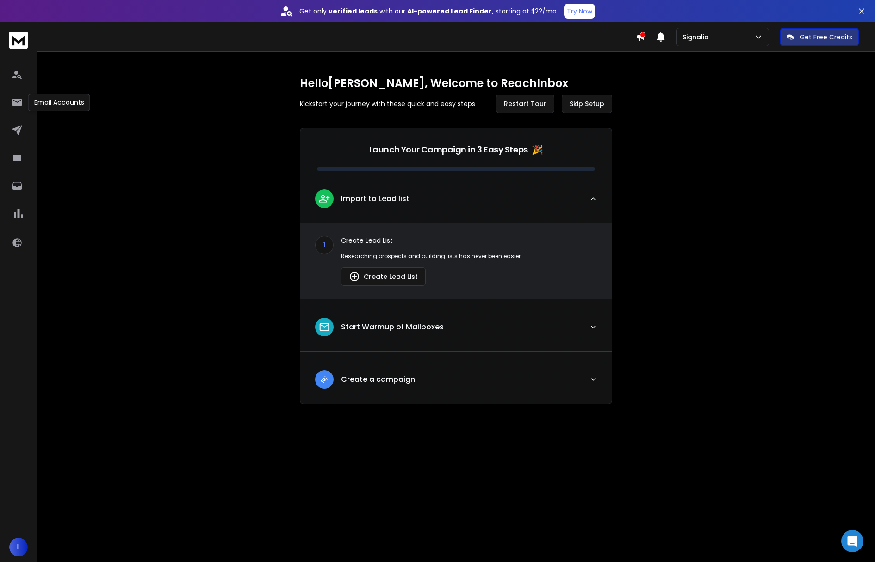
click at [28, 95] on div at bounding box center [18, 104] width 21 height 22
click at [26, 103] on link at bounding box center [17, 102] width 19 height 19
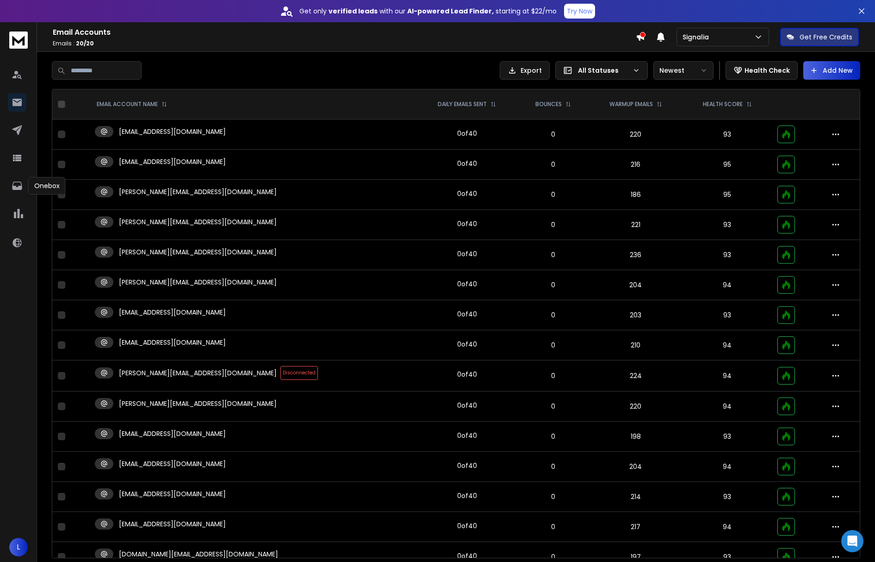
click at [15, 195] on div at bounding box center [18, 187] width 21 height 22
click at [15, 184] on icon at bounding box center [17, 185] width 11 height 11
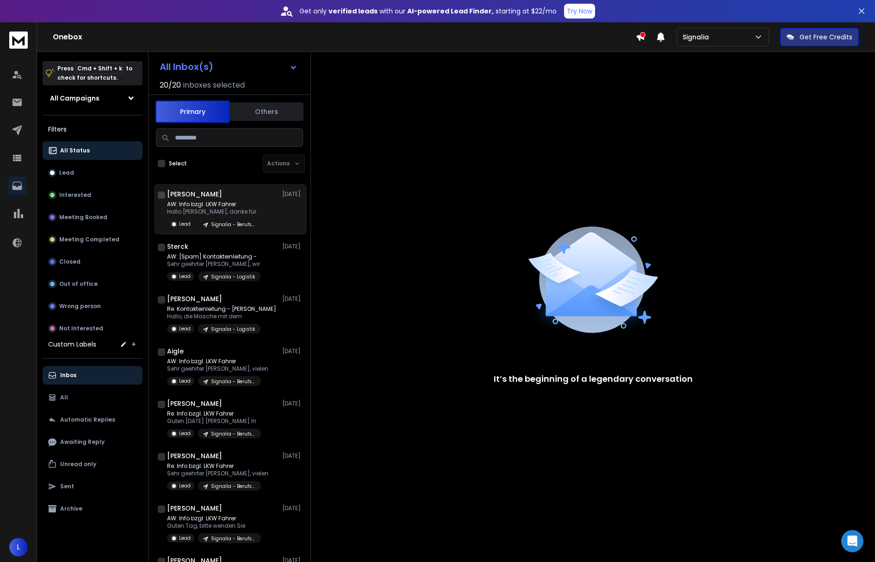
click at [250, 214] on p "Hallo [PERSON_NAME], danke für" at bounding box center [214, 211] width 94 height 7
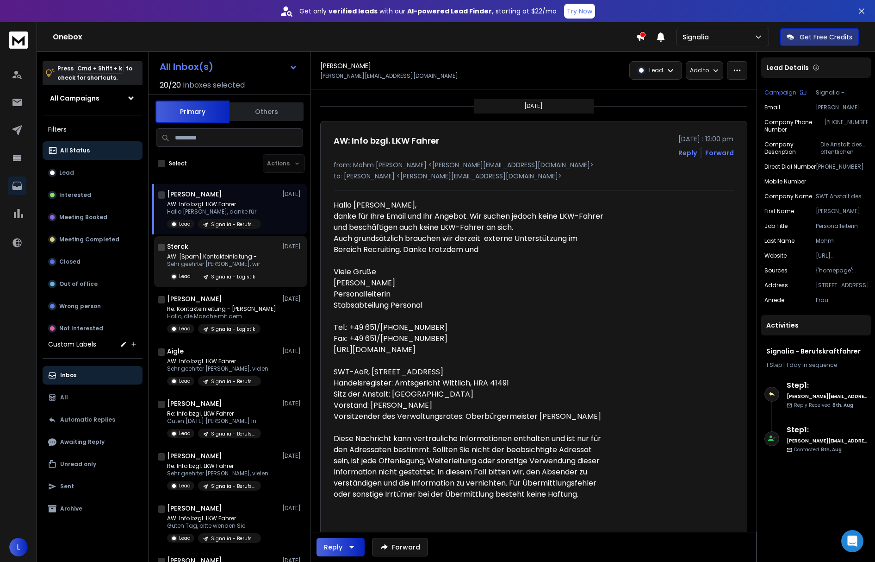
scroll to position [63, 0]
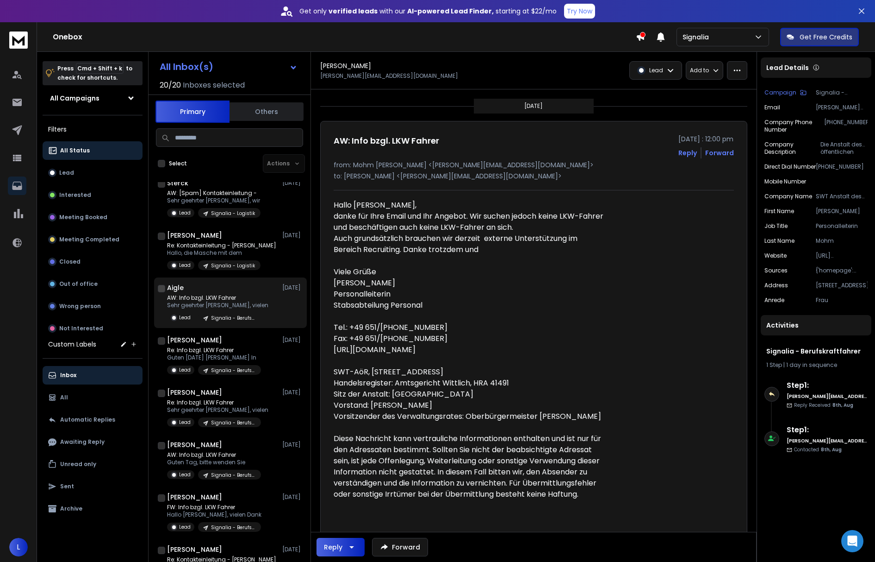
click at [261, 287] on div "Aigle [DATE]" at bounding box center [235, 287] width 136 height 9
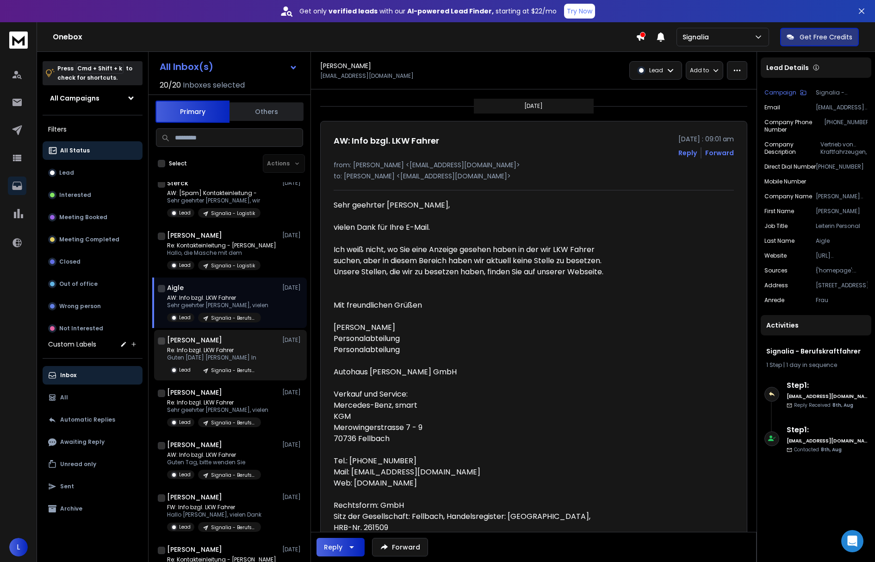
click at [264, 340] on div "[PERSON_NAME] [DATE]" at bounding box center [235, 339] width 136 height 9
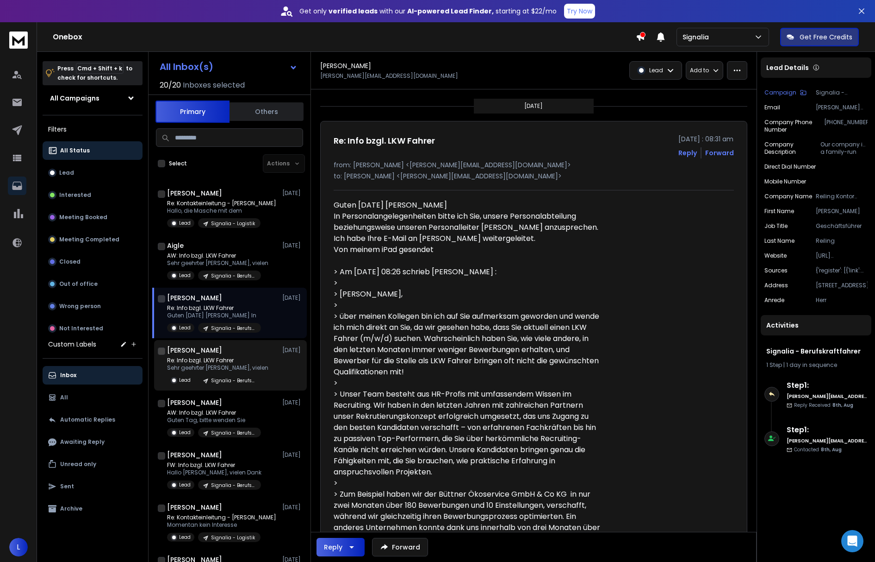
scroll to position [106, 0]
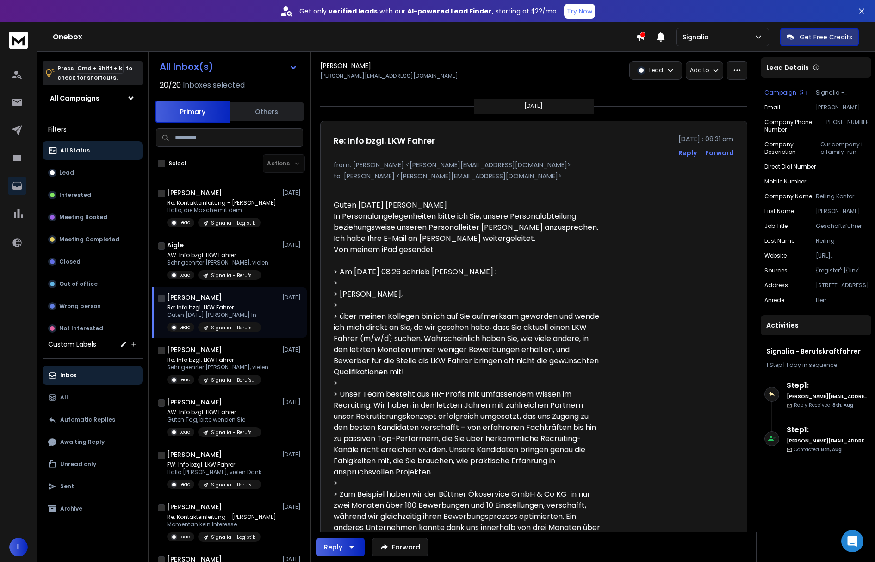
drag, startPoint x: 335, startPoint y: 205, endPoint x: 580, endPoint y: 249, distance: 249.3
copy div "Guten [DATE] [PERSON_NAME] In Personalangelegenheiten bitte ich Sie, unsere Per…"
drag, startPoint x: 354, startPoint y: 164, endPoint x: 405, endPoint y: 163, distance: 50.9
click at [405, 163] on p "from: [PERSON_NAME] <[PERSON_NAME][EMAIL_ADDRESS][DOMAIN_NAME]>" at bounding box center [534, 164] width 400 height 9
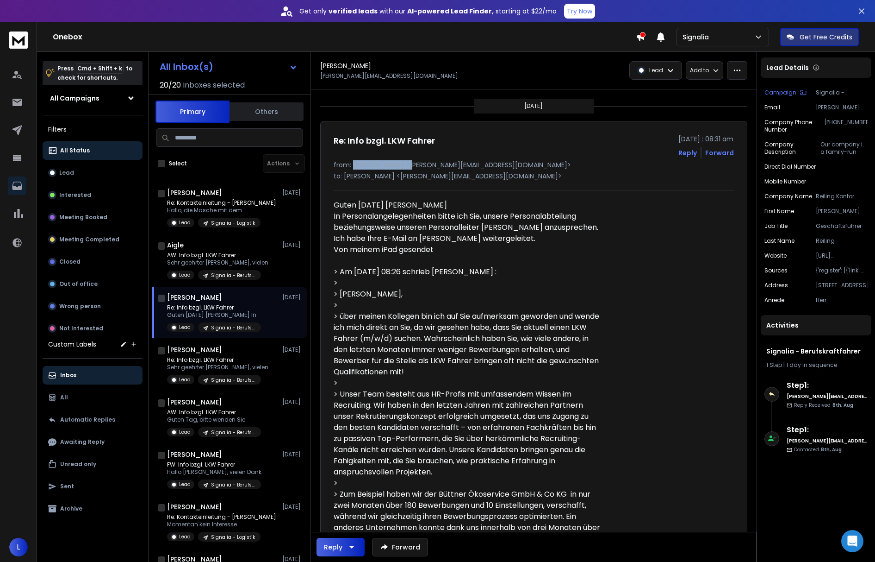
copy p "[PERSON_NAME]"
drag, startPoint x: 411, startPoint y: 165, endPoint x: 471, endPoint y: 166, distance: 60.6
click at [471, 166] on p "from: [PERSON_NAME] <[PERSON_NAME][EMAIL_ADDRESS][DOMAIN_NAME]>" at bounding box center [534, 164] width 400 height 9
copy p "[PERSON_NAME][EMAIL_ADDRESS][DOMAIN_NAME]"
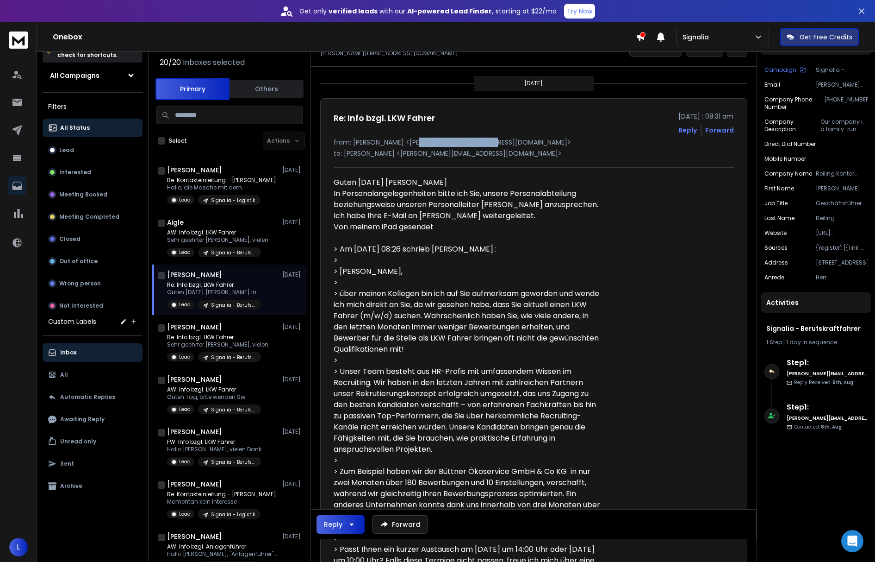
scroll to position [19, 0]
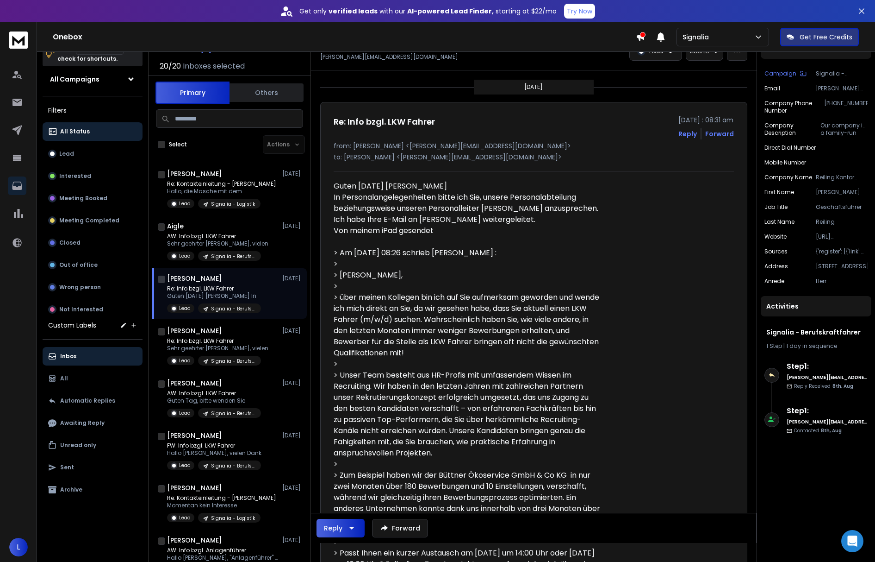
click at [796, 203] on div "Campaign Signalia - Berufskraftfahrer Email [PERSON_NAME][EMAIL_ADDRESS][DOMAIN…" at bounding box center [816, 177] width 111 height 237
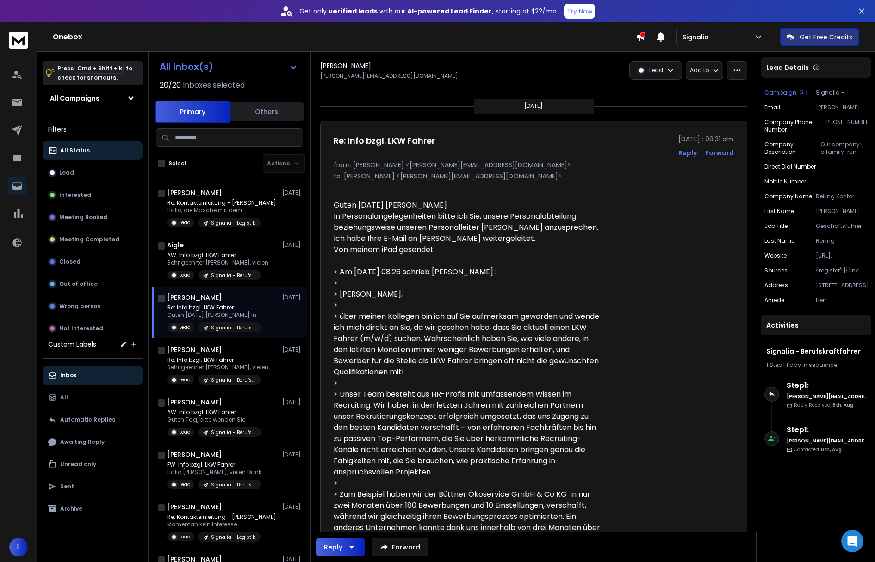
scroll to position [0, 0]
click at [810, 68] on div "Lead Details" at bounding box center [816, 67] width 111 height 20
click at [787, 68] on p "Lead Details" at bounding box center [788, 67] width 43 height 9
click at [824, 121] on p "[PHONE_NUMBER]" at bounding box center [846, 126] width 44 height 15
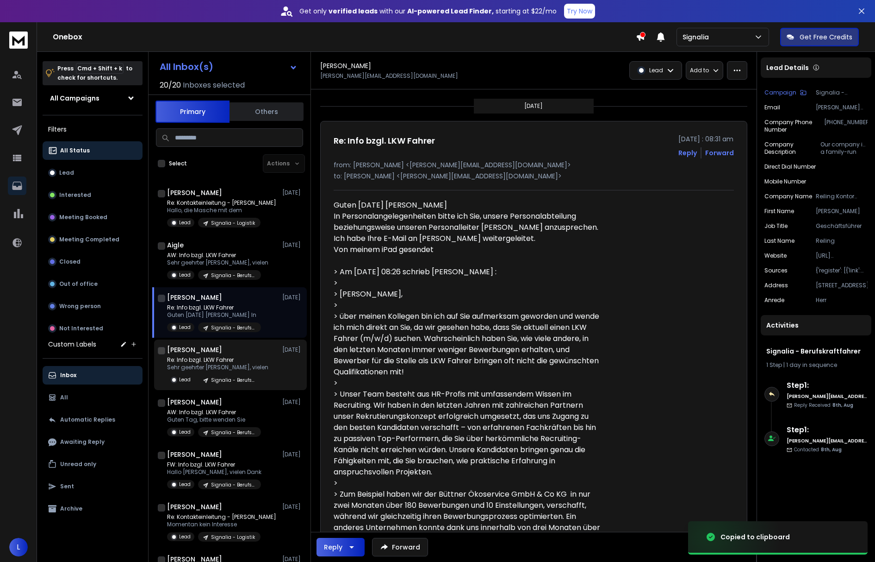
click at [234, 351] on div "[PERSON_NAME] [DATE]" at bounding box center [235, 349] width 136 height 9
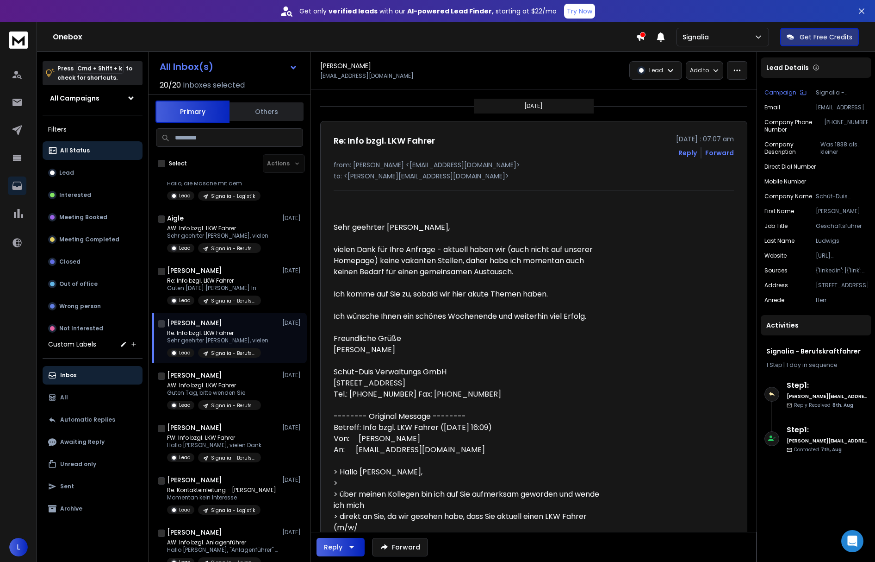
scroll to position [133, 0]
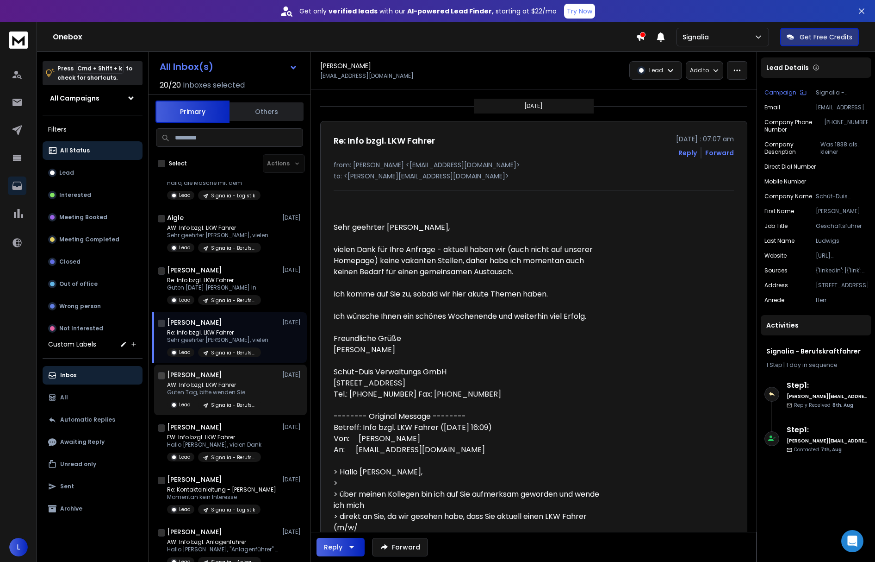
click at [260, 374] on div "[PERSON_NAME] [DATE]" at bounding box center [235, 374] width 136 height 9
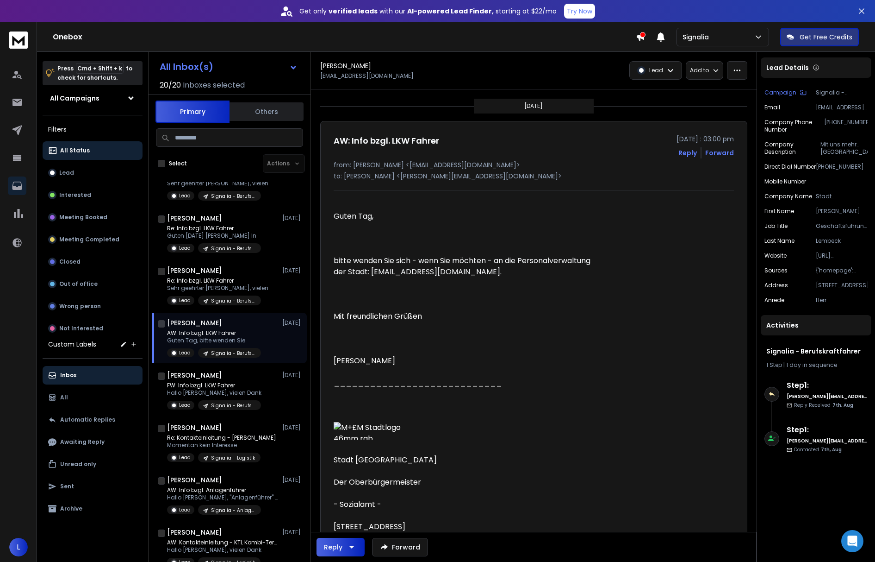
scroll to position [194, 0]
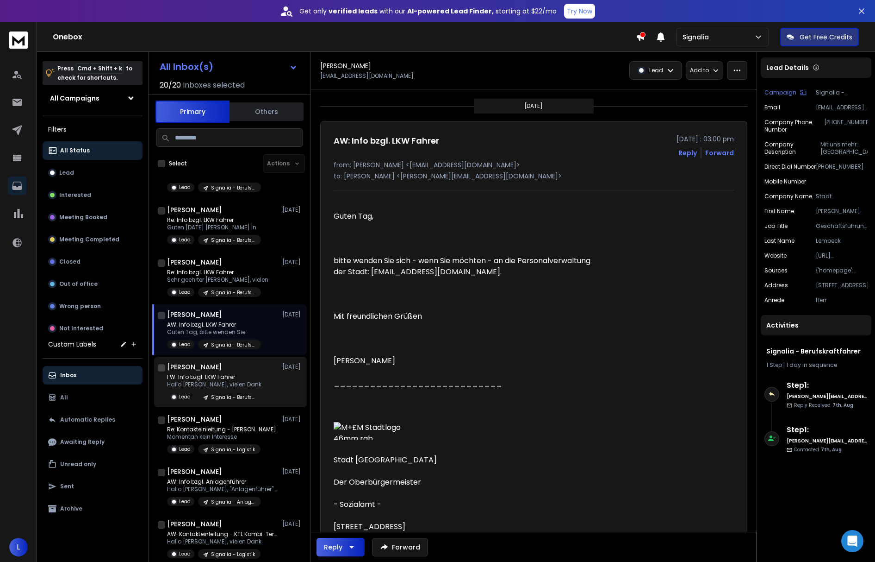
click at [258, 380] on p "FW: Info bzgl. LKW Fahrer" at bounding box center [214, 376] width 94 height 7
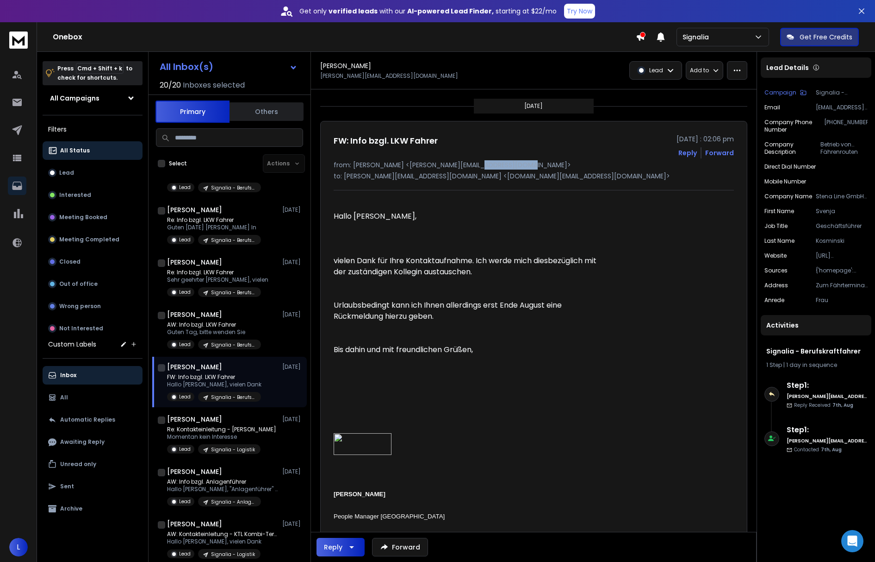
drag, startPoint x: 493, startPoint y: 164, endPoint x: 538, endPoint y: 166, distance: 44.9
click at [538, 166] on p "from: [PERSON_NAME] <[PERSON_NAME][EMAIL_ADDRESS][DOMAIN_NAME]>" at bounding box center [534, 164] width 400 height 9
copy p "[DOMAIN_NAME]"
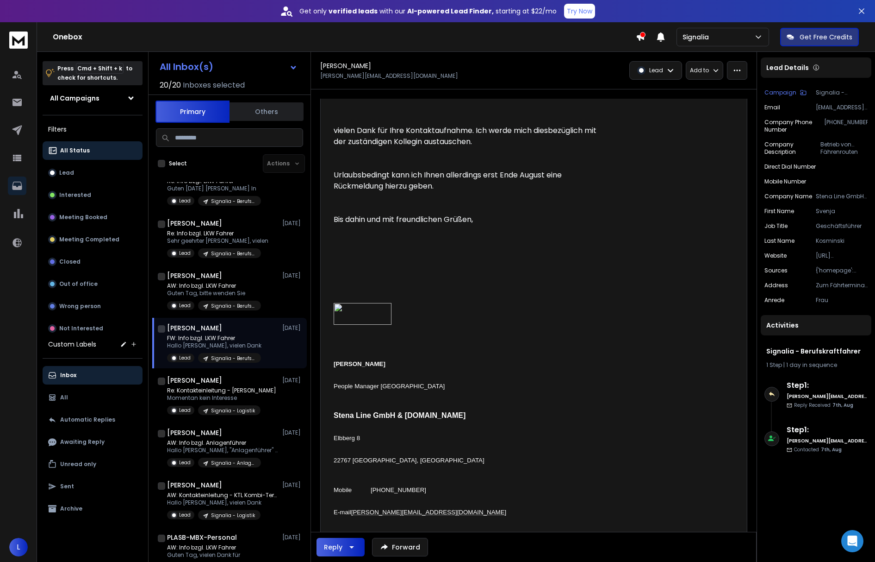
scroll to position [234, 0]
click at [229, 378] on div "[PERSON_NAME] [DATE]" at bounding box center [235, 378] width 136 height 9
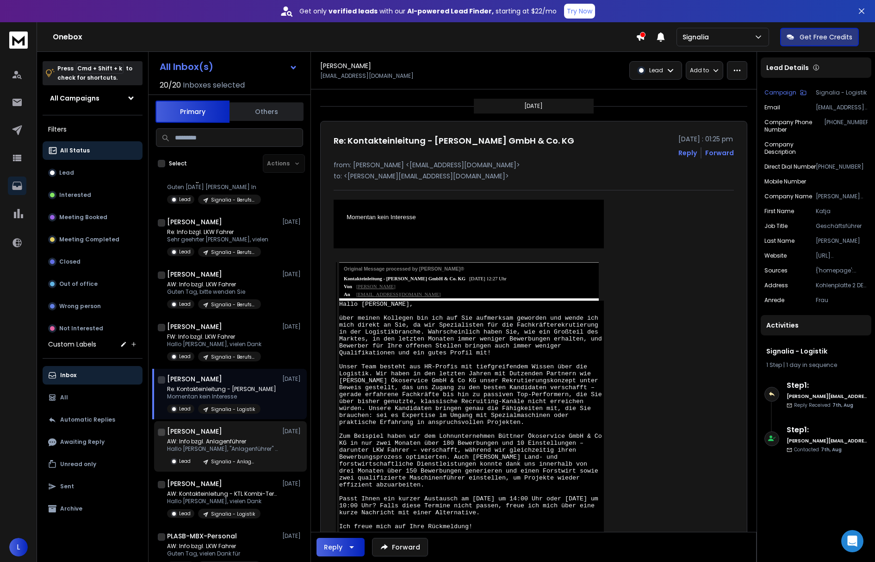
click at [269, 425] on div "[PERSON_NAME] [DATE] AW: Info bzgl. Anlagenführer [PERSON_NAME] [PERSON_NAME], …" at bounding box center [230, 446] width 153 height 50
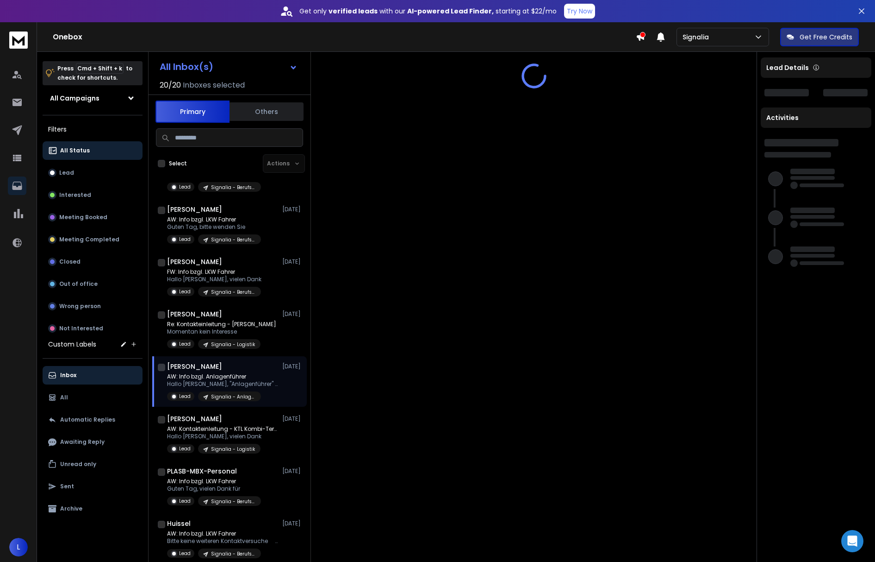
scroll to position [300, 0]
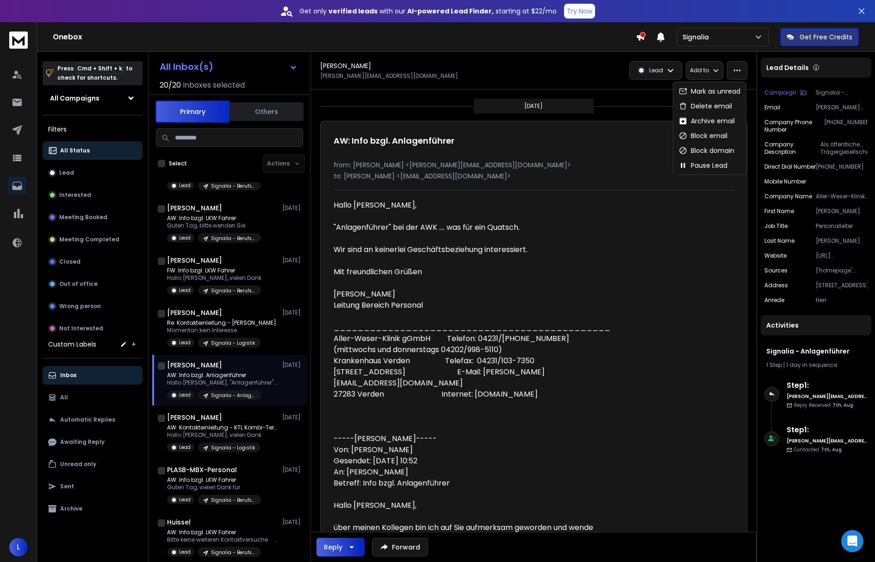
click at [735, 77] on button "button" at bounding box center [737, 70] width 20 height 19
click at [713, 149] on div "Block domain" at bounding box center [707, 150] width 56 height 9
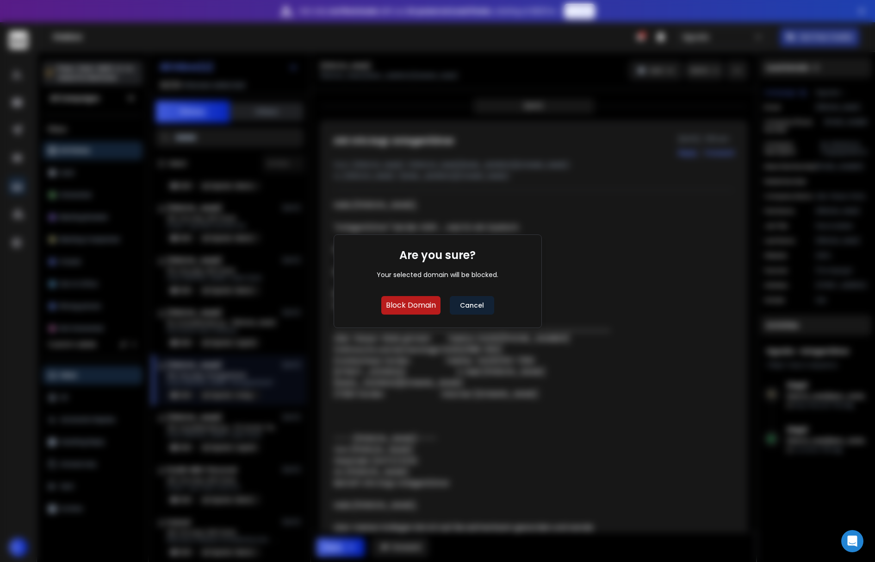
click at [414, 303] on button "Block Domain" at bounding box center [410, 305] width 59 height 19
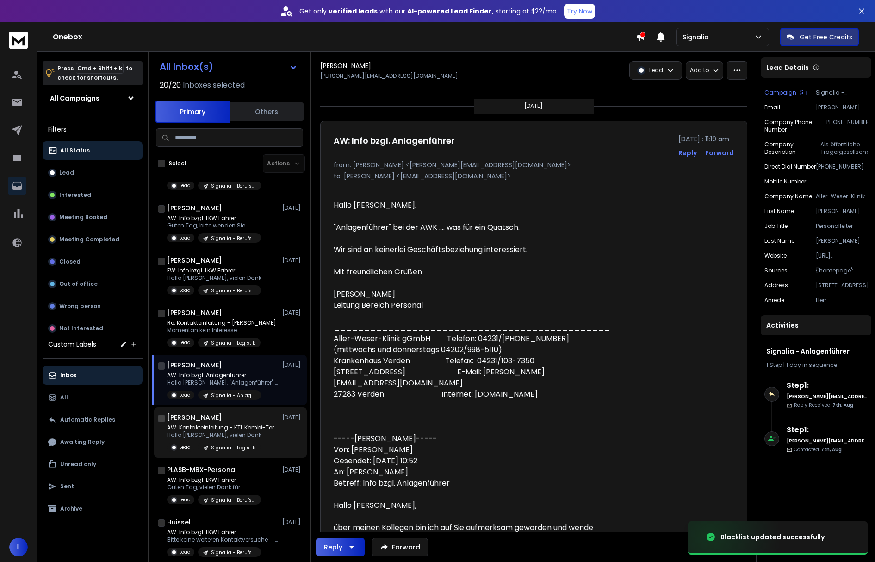
click at [270, 426] on p "AW: Kontakteinleitung - KTL Kombi-Terminal" at bounding box center [222, 427] width 111 height 7
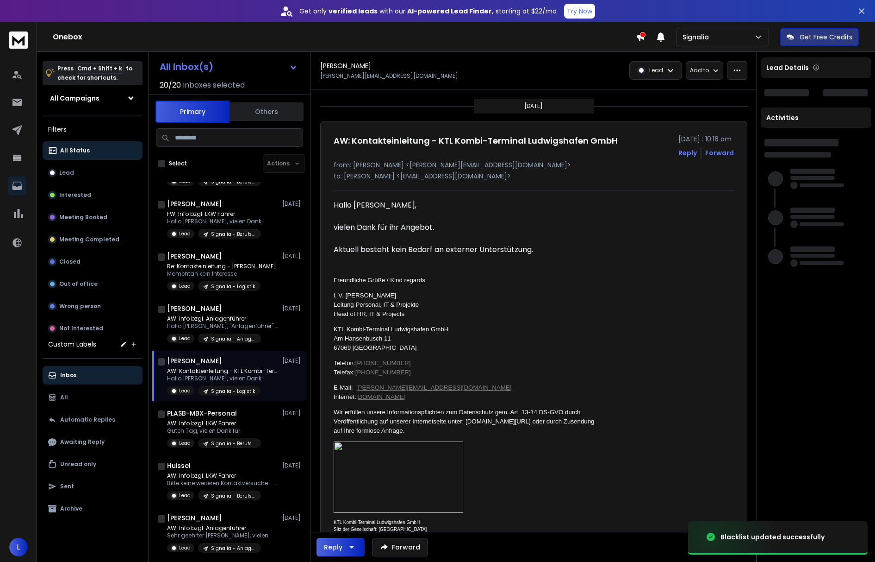
scroll to position [366, 0]
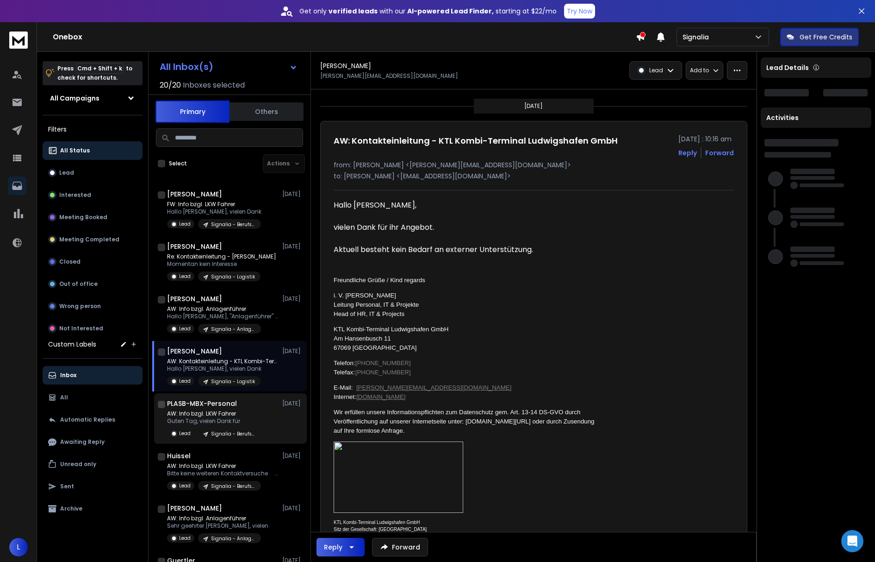
click at [274, 416] on div "AW: Info bzgl. LKW Fahrer Guten Tag, vielen Dank für Lead Signalia - Berufskraf…" at bounding box center [235, 424] width 136 height 28
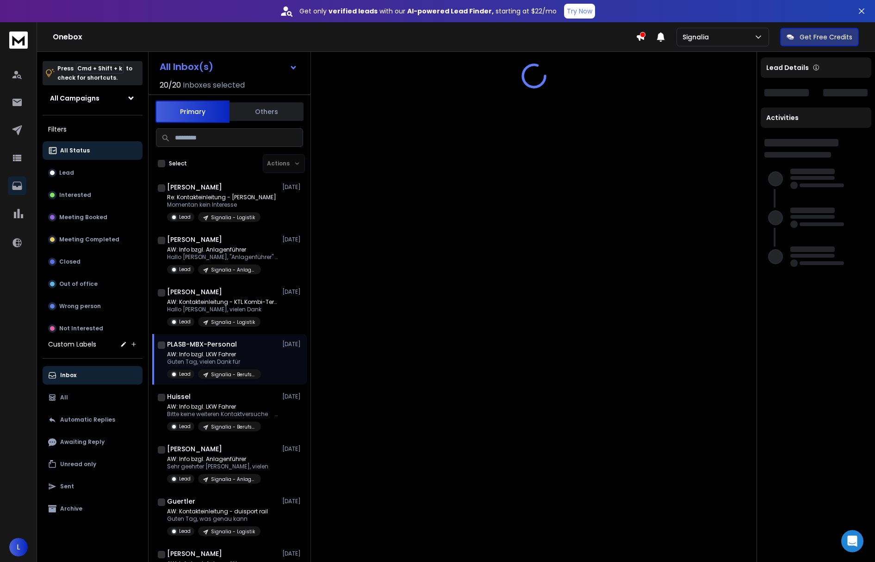
scroll to position [430, 0]
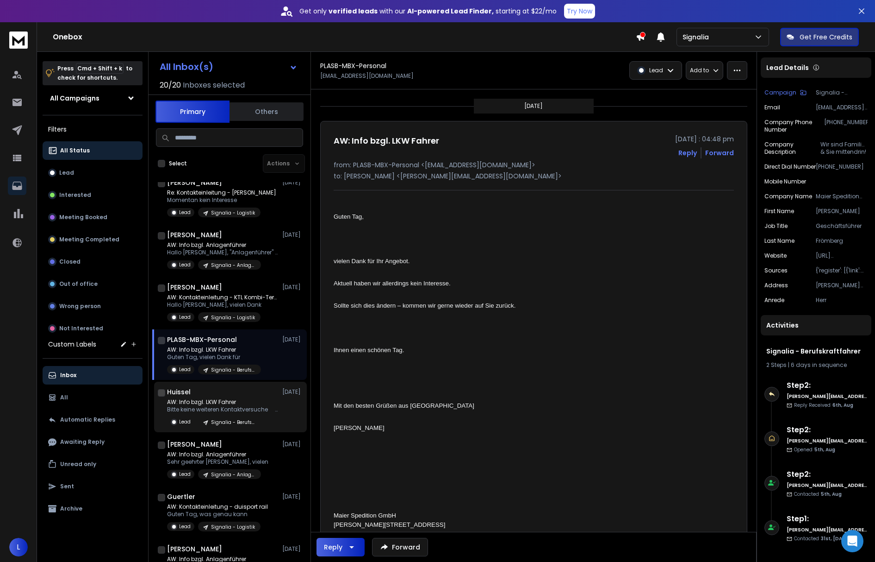
click at [276, 396] on div "Huissel [DATE] AW: Info bzgl. LKW Fahrer Bitte keine weiteren Kontaktversuche m…" at bounding box center [235, 406] width 136 height 39
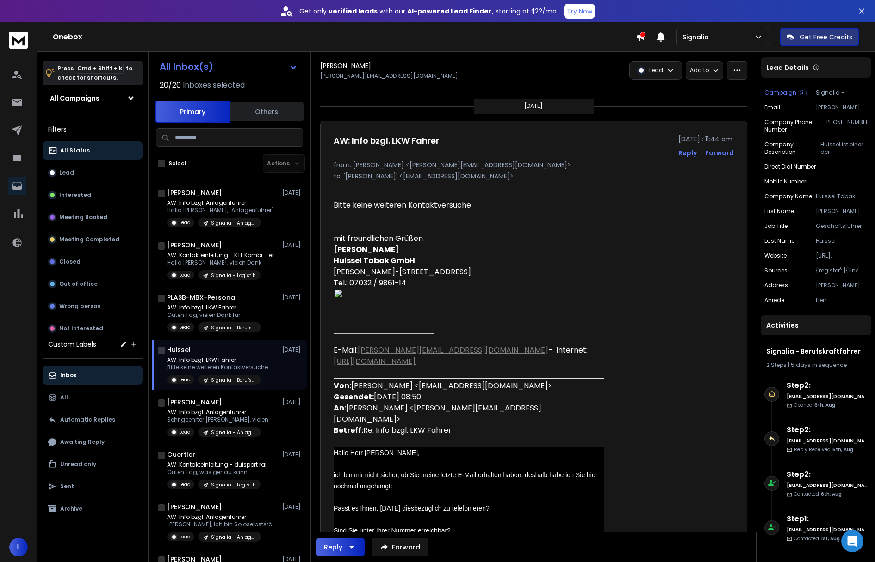
scroll to position [490, 0]
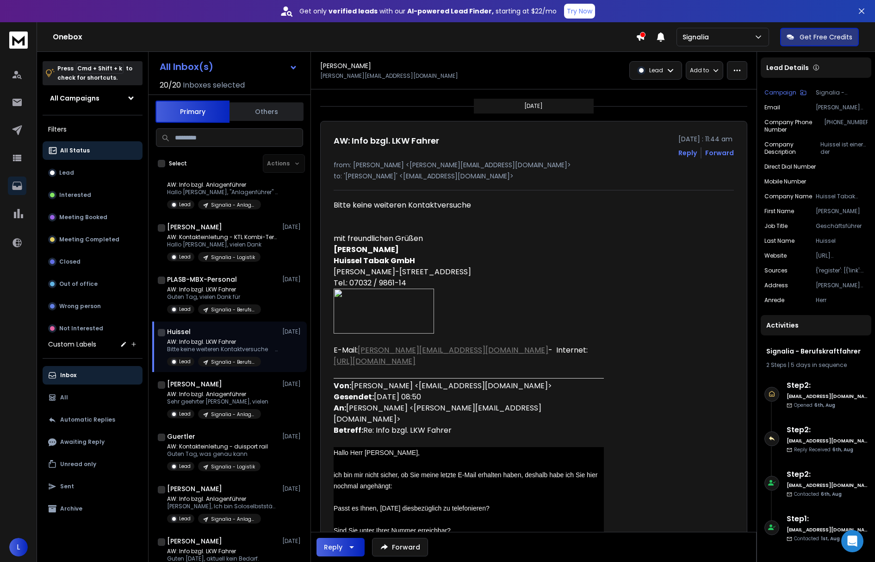
click at [743, 65] on button "button" at bounding box center [737, 70] width 20 height 19
click at [707, 150] on div "Block domain" at bounding box center [707, 150] width 56 height 9
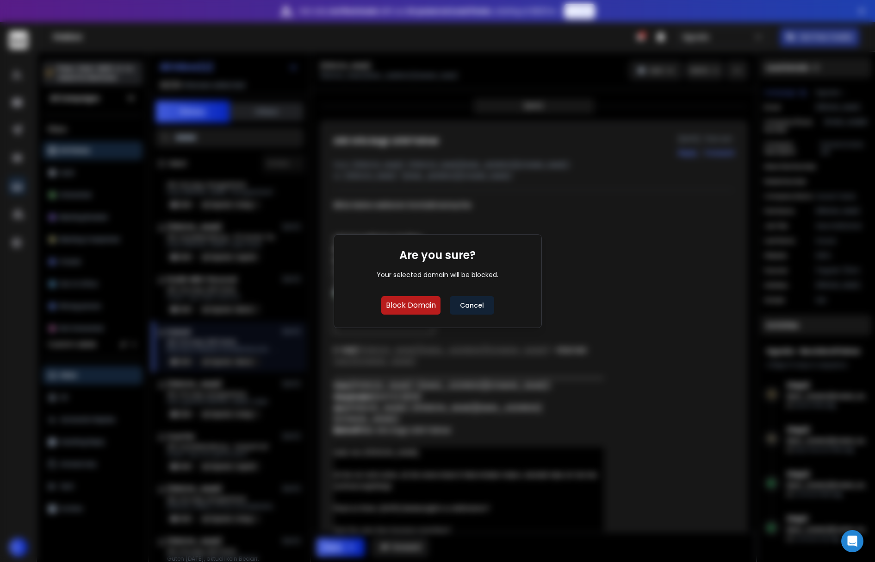
click at [425, 304] on button "Block Domain" at bounding box center [410, 305] width 59 height 19
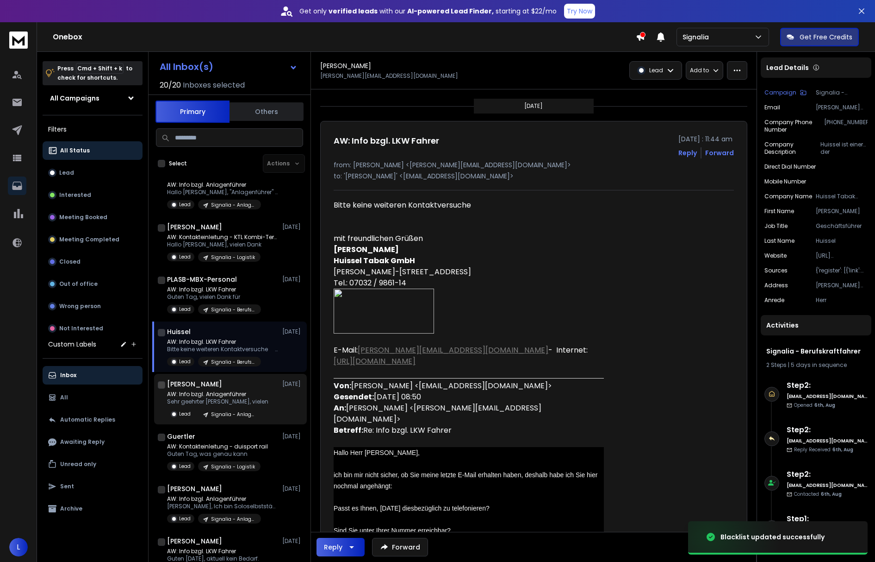
click at [249, 397] on p "AW: Info bzgl. Anlagenführer" at bounding box center [217, 393] width 101 height 7
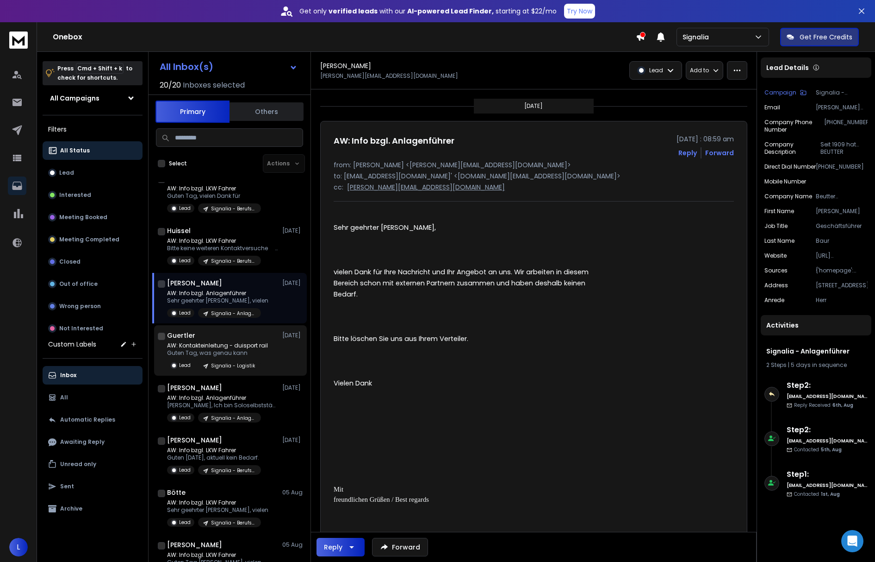
scroll to position [592, 0]
click at [281, 348] on div "AW: Kontakteinleitung - duisport rail Guten Tag, was genau kann Lead Signalia -…" at bounding box center [235, 355] width 136 height 28
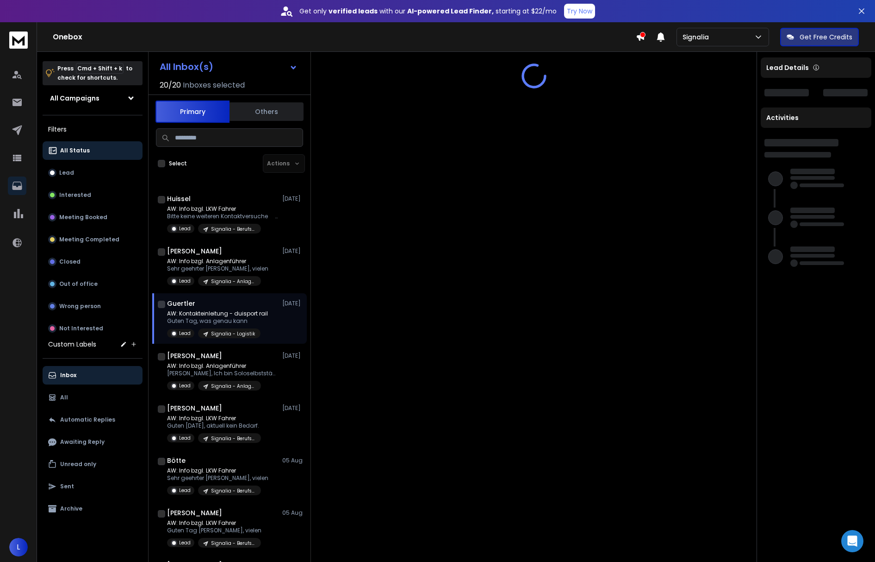
scroll to position [624, 0]
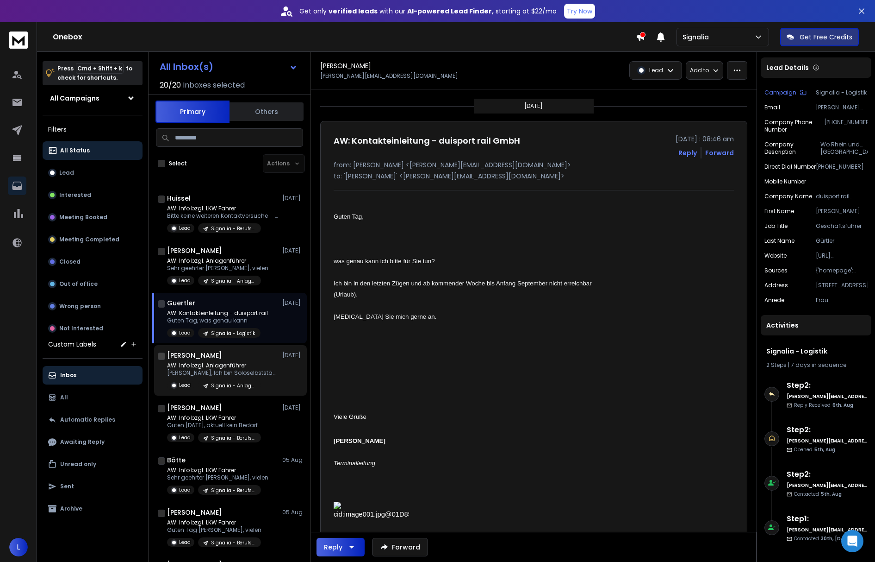
click at [278, 364] on div "AW: Info bzgl. Anlagenführer [PERSON_NAME], Ich bin Soloselbstständig und Lead …" at bounding box center [235, 376] width 136 height 28
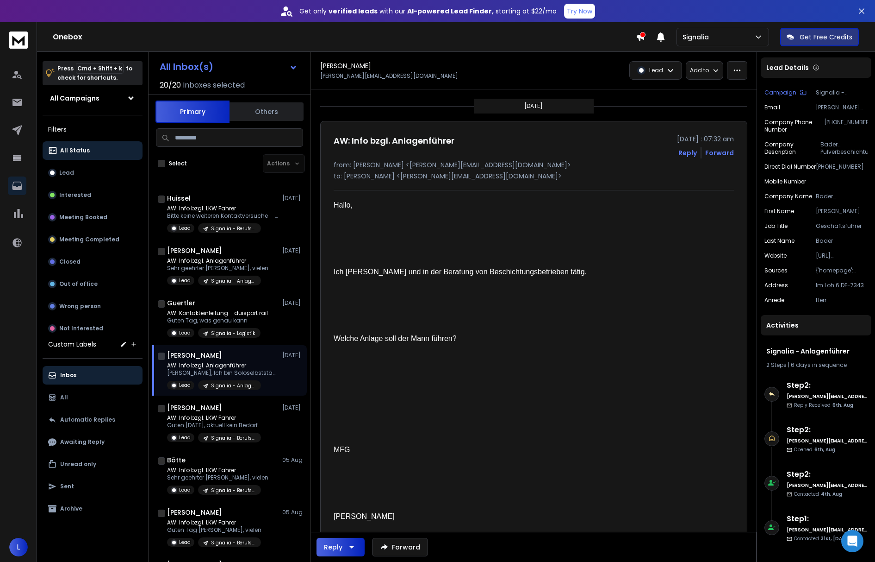
click at [732, 68] on button "button" at bounding box center [737, 70] width 20 height 19
click at [716, 145] on div "Block domain" at bounding box center [709, 150] width 69 height 15
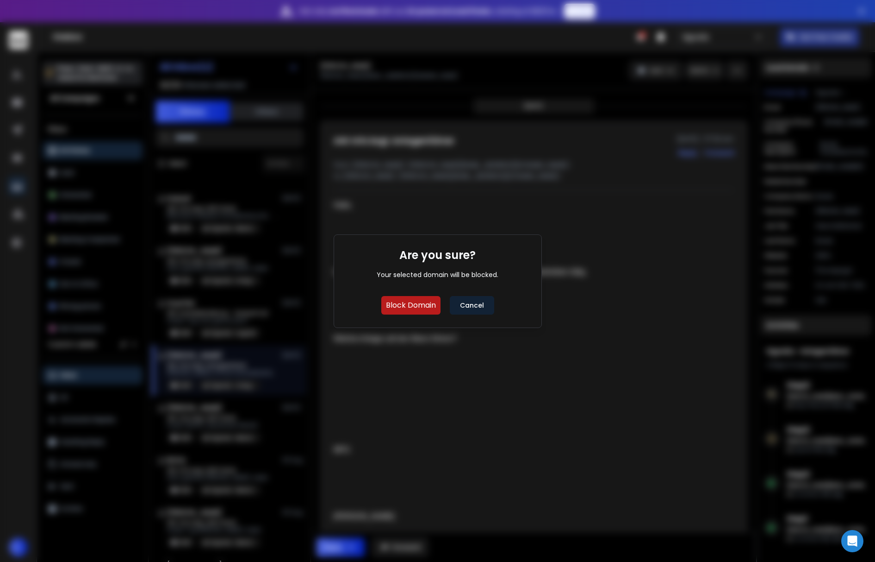
click at [395, 309] on button "Block Domain" at bounding box center [410, 305] width 59 height 19
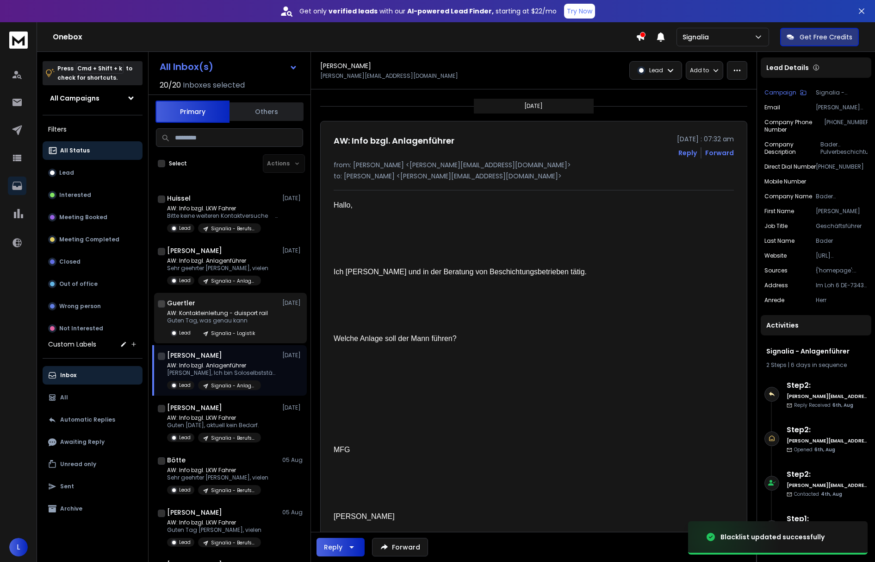
click at [247, 330] on p "Signalia - Logistik" at bounding box center [233, 333] width 44 height 7
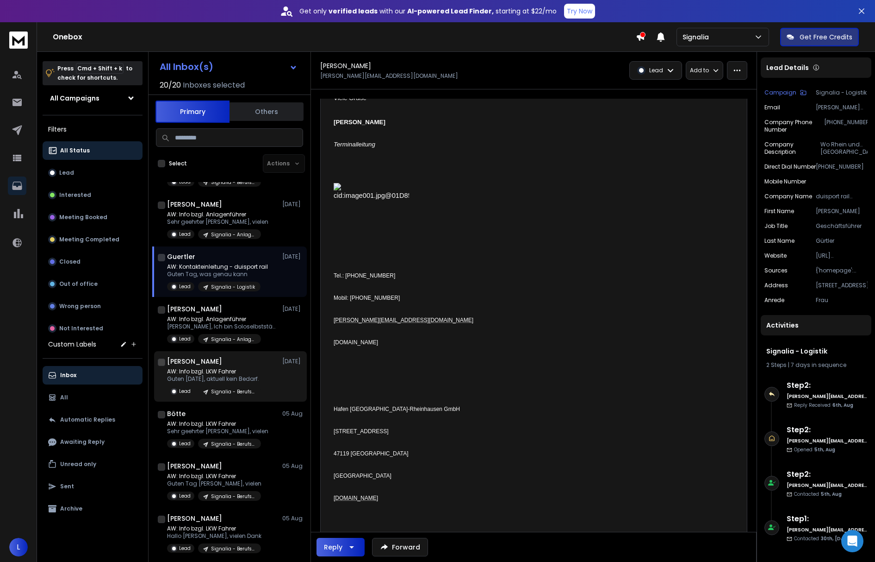
scroll to position [670, 0]
click at [261, 361] on div "[PERSON_NAME] [DATE]" at bounding box center [235, 360] width 136 height 9
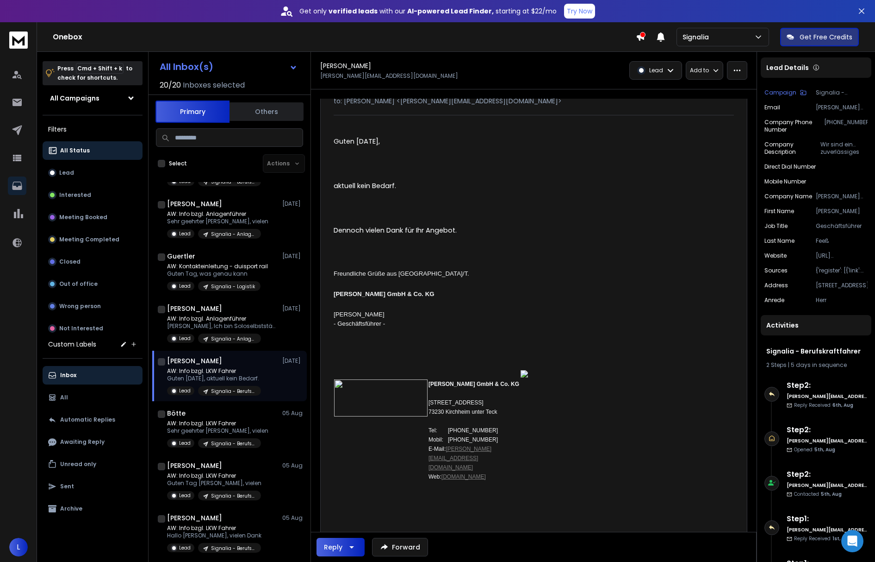
scroll to position [77, 0]
drag, startPoint x: 467, startPoint y: 456, endPoint x: 413, endPoint y: 457, distance: 53.3
click at [429, 457] on p "Tel: [PHONE_NUMBER] Mobil: [PHONE_NUMBER] E-Mail: [PERSON_NAME][EMAIL_ADDRESS][…" at bounding box center [474, 451] width 91 height 56
copy span "[PHONE_NUMBER]"
drag, startPoint x: 486, startPoint y: 476, endPoint x: 412, endPoint y: 476, distance: 73.6
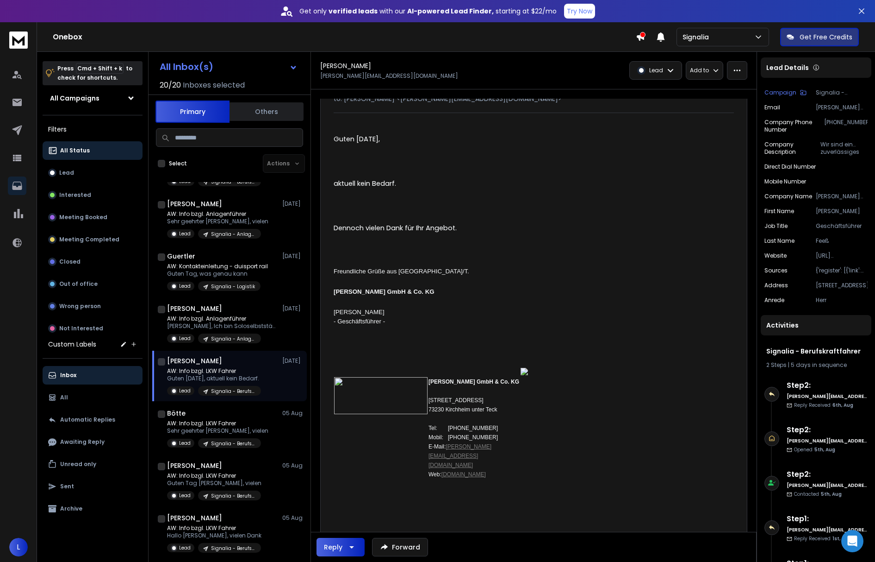
click at [429, 476] on p "Tel: [PHONE_NUMBER] Mobil: [PHONE_NUMBER] E-Mail: [PERSON_NAME][EMAIL_ADDRESS][…" at bounding box center [474, 451] width 91 height 56
copy span "[PERSON_NAME][EMAIL_ADDRESS][DOMAIN_NAME]"
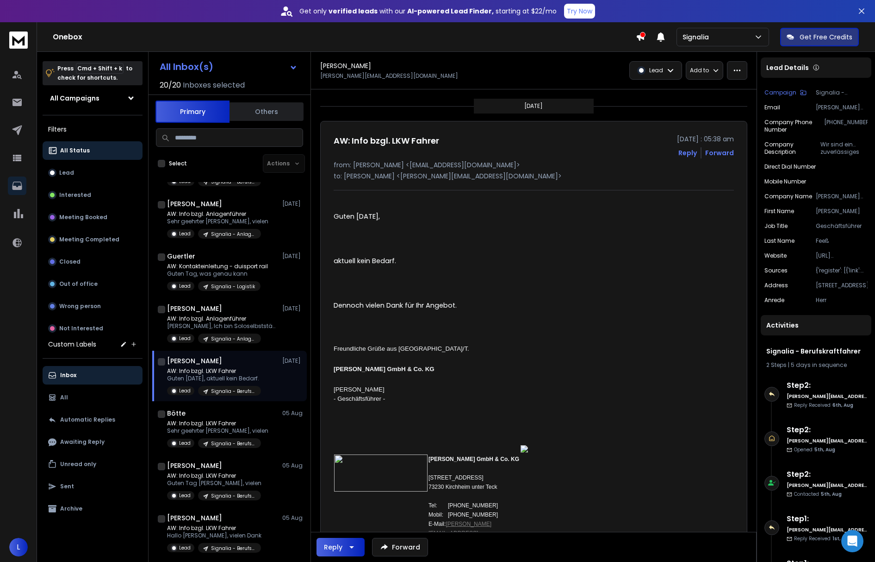
scroll to position [0, 0]
click at [743, 71] on button "button" at bounding box center [737, 70] width 20 height 19
click at [721, 148] on div "Block domain" at bounding box center [707, 150] width 56 height 9
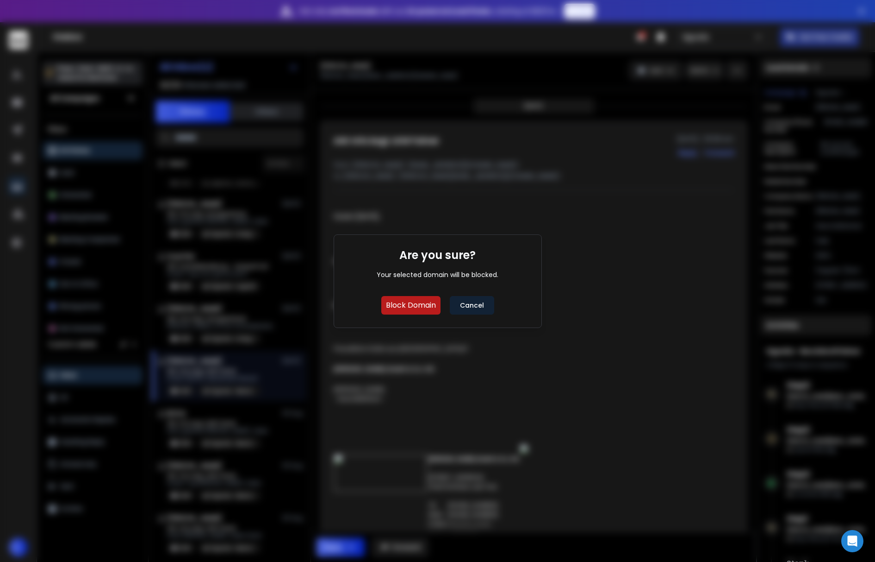
click at [418, 299] on button "Block Domain" at bounding box center [410, 305] width 59 height 19
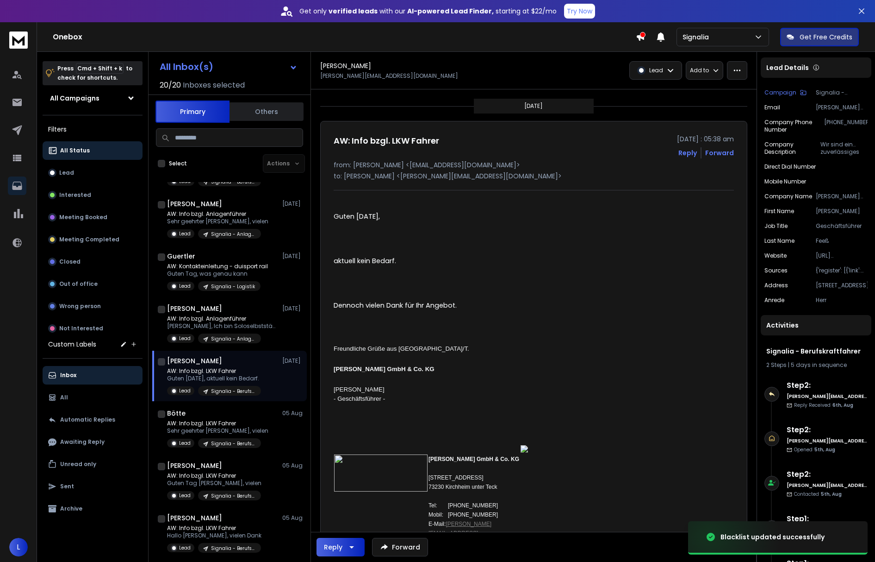
click at [337, 216] on span "Guten [DATE]," at bounding box center [357, 216] width 46 height 9
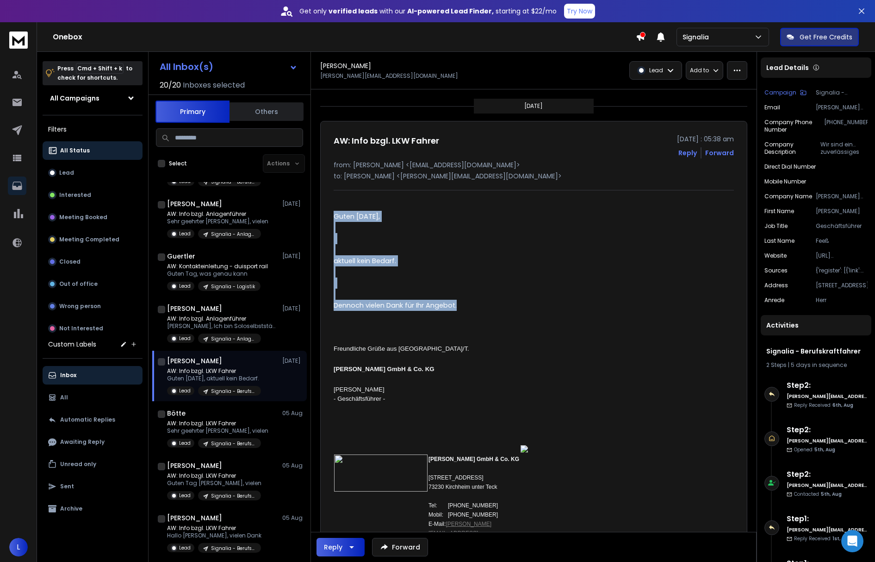
drag, startPoint x: 335, startPoint y: 215, endPoint x: 463, endPoint y: 306, distance: 157.7
copy div "Guten [DATE], aktuell kein Bedarf. Dennoch vielen Dank für Ihr Angebot."
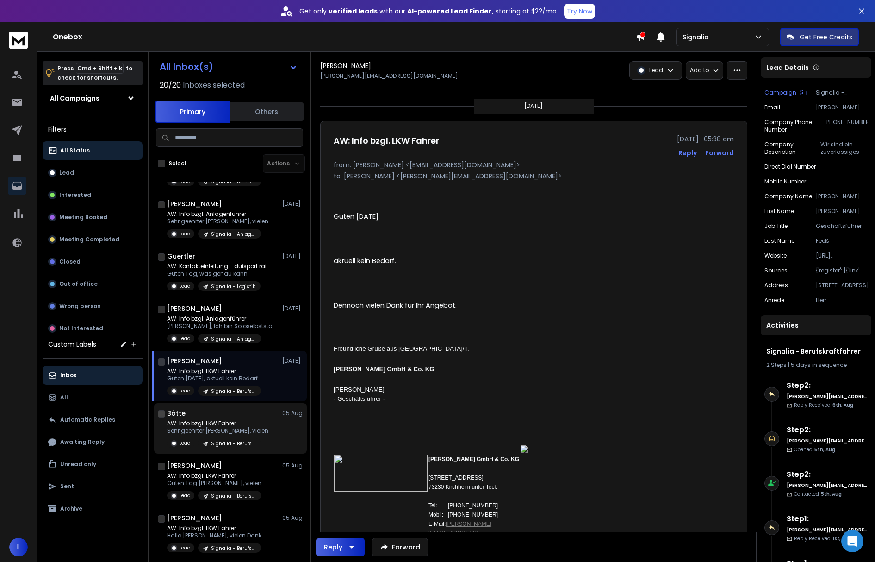
click at [214, 428] on p "Sehr geehrter [PERSON_NAME], vielen" at bounding box center [217, 430] width 101 height 7
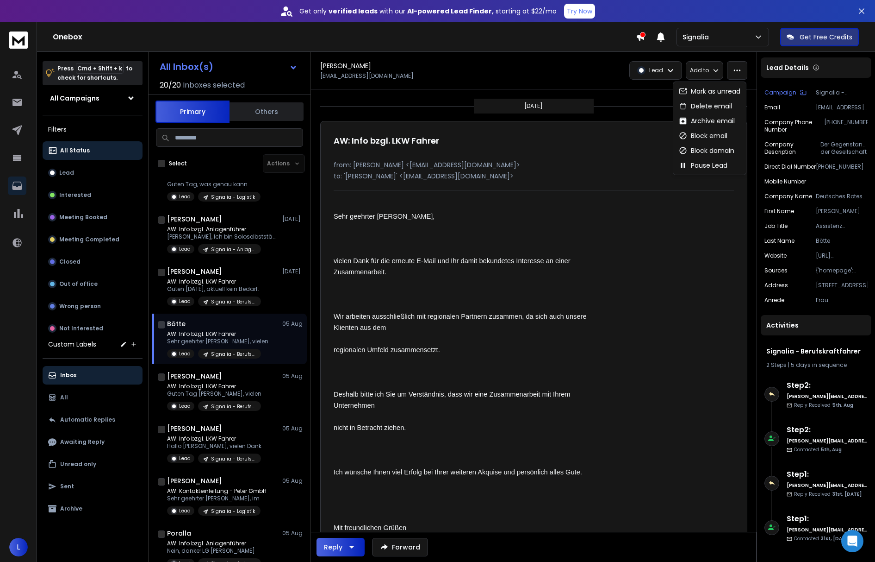
click at [738, 68] on icon "button" at bounding box center [737, 70] width 8 height 8
click at [713, 152] on div "Block domain" at bounding box center [707, 150] width 56 height 9
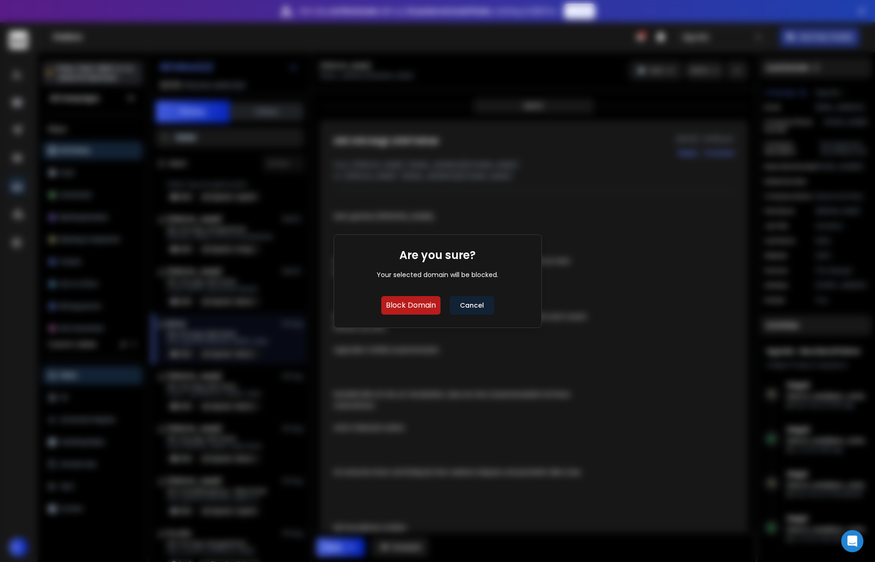
click at [414, 309] on button "Block Domain" at bounding box center [410, 305] width 59 height 19
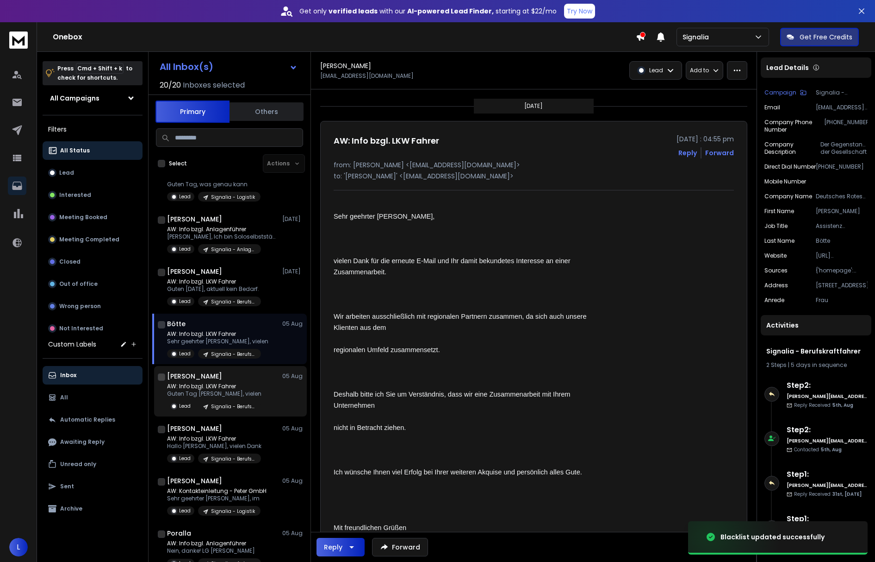
click at [262, 386] on p "AW: Info bzgl. LKW Fahrer" at bounding box center [214, 385] width 94 height 7
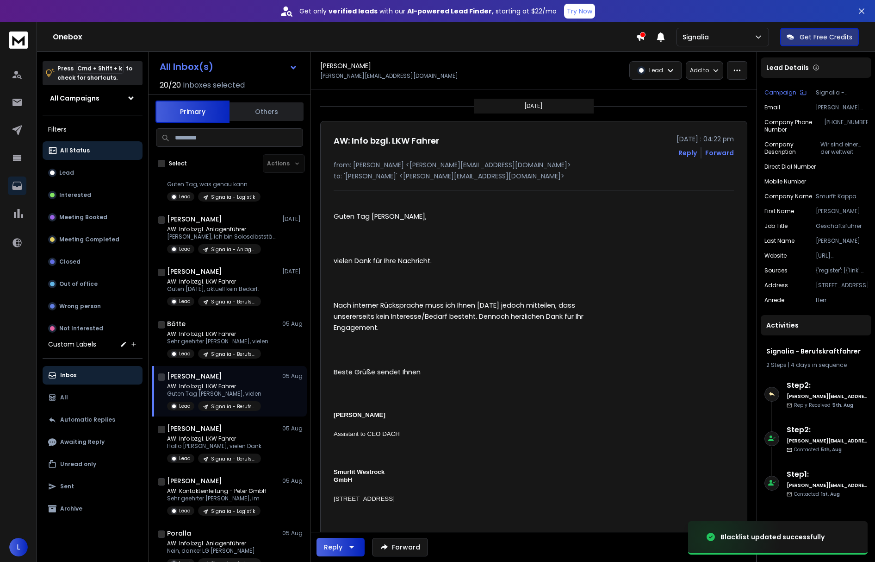
scroll to position [831, 0]
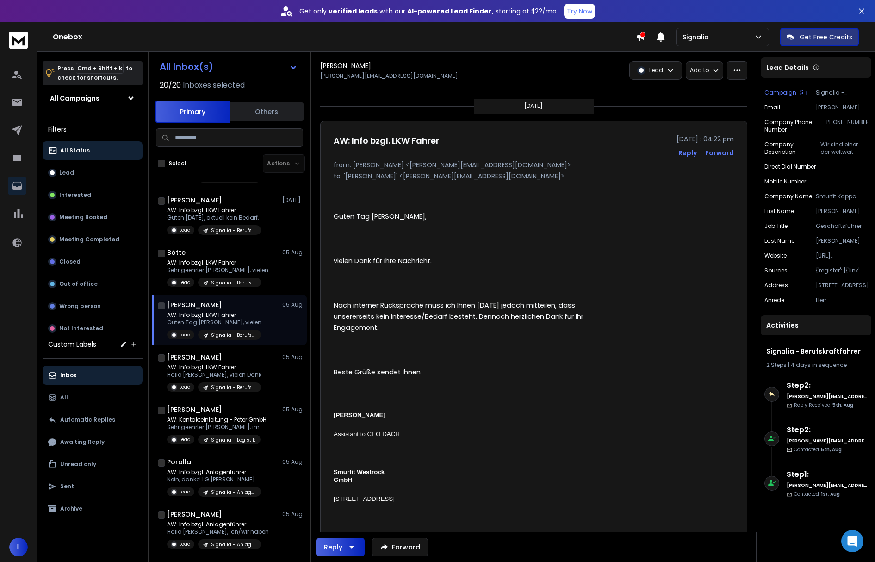
click at [410, 308] on span "Nach interner Rücksprache muss ich Ihnen [DATE] jedoch mitteilen, dass unserers…" at bounding box center [460, 315] width 252 height 31
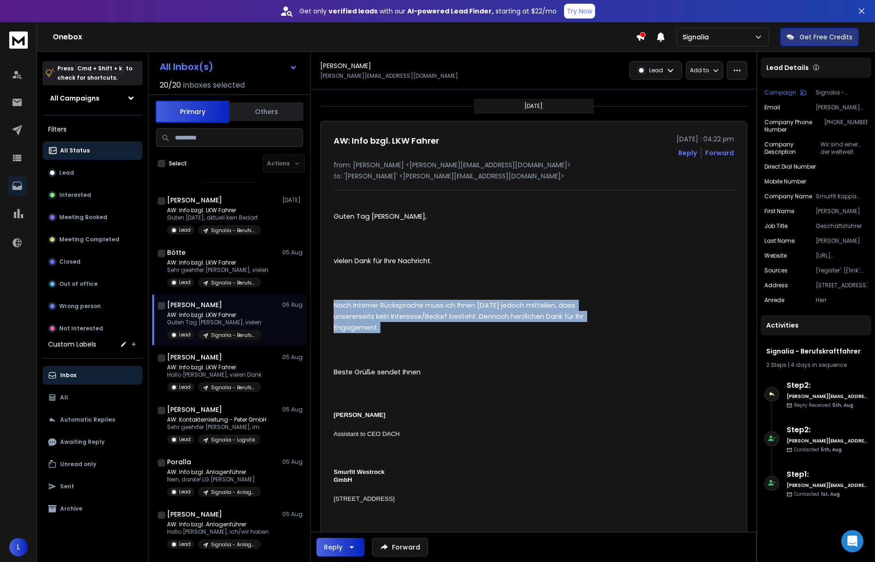
click at [410, 308] on span "Nach interner Rücksprache muss ich Ihnen [DATE] jedoch mitteilen, dass unserers…" at bounding box center [460, 315] width 252 height 31
click at [737, 74] on icon "button" at bounding box center [737, 70] width 8 height 8
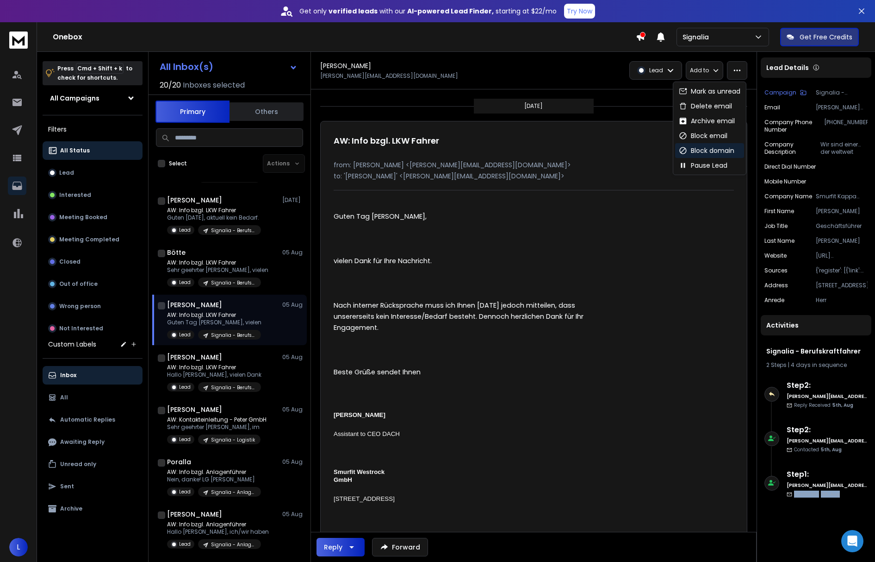
click at [723, 146] on div "Block domain" at bounding box center [707, 150] width 56 height 9
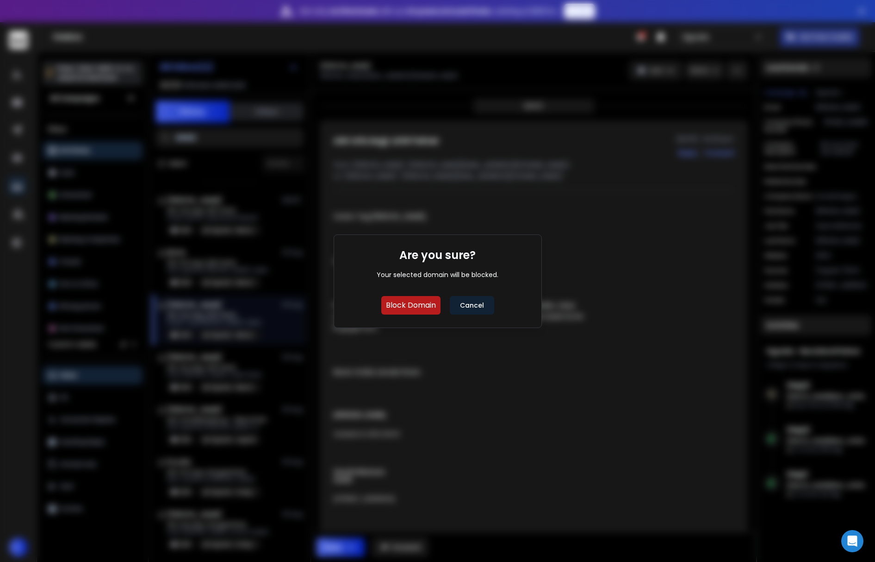
click at [427, 307] on button "Block Domain" at bounding box center [410, 305] width 59 height 19
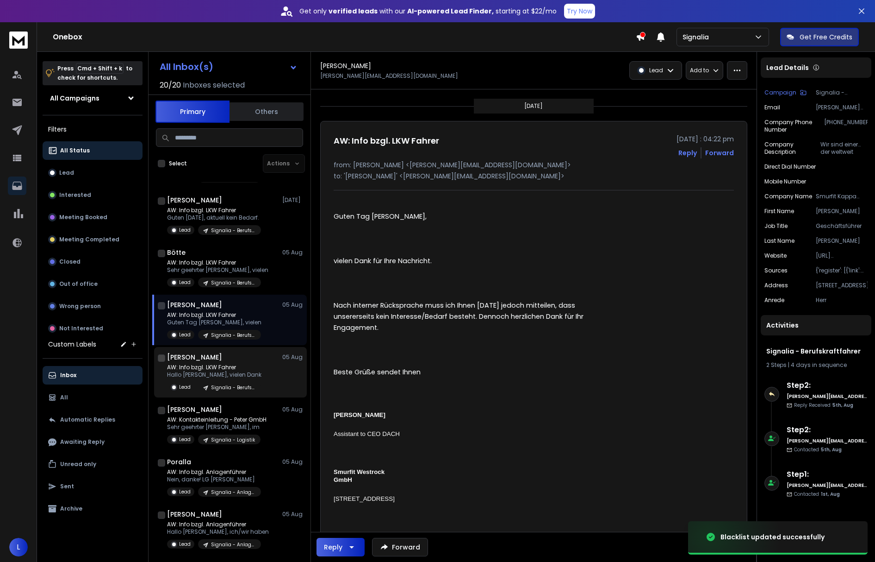
click at [272, 368] on div "AW: Info bzgl. LKW Fahrer Hallo [PERSON_NAME], vielen Dank Lead Signalia - Beru…" at bounding box center [235, 377] width 136 height 28
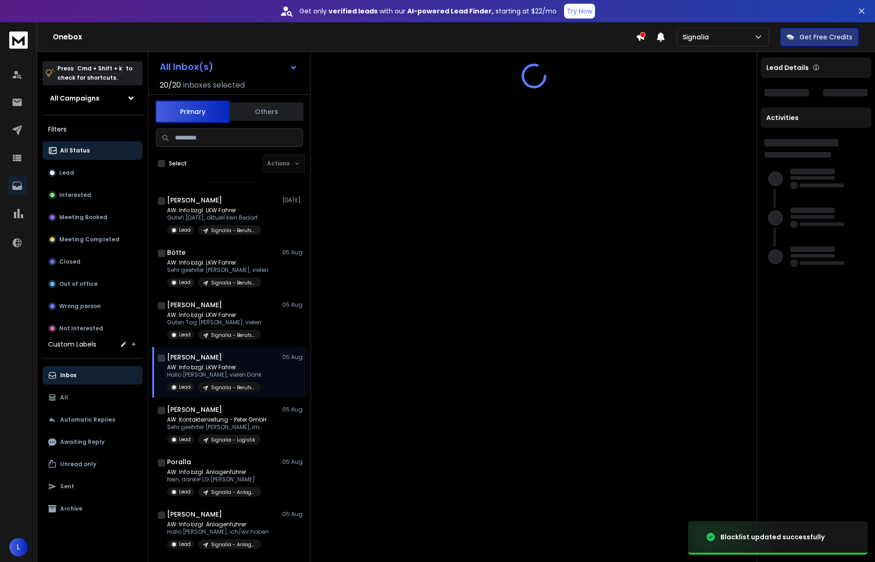
scroll to position [873, 0]
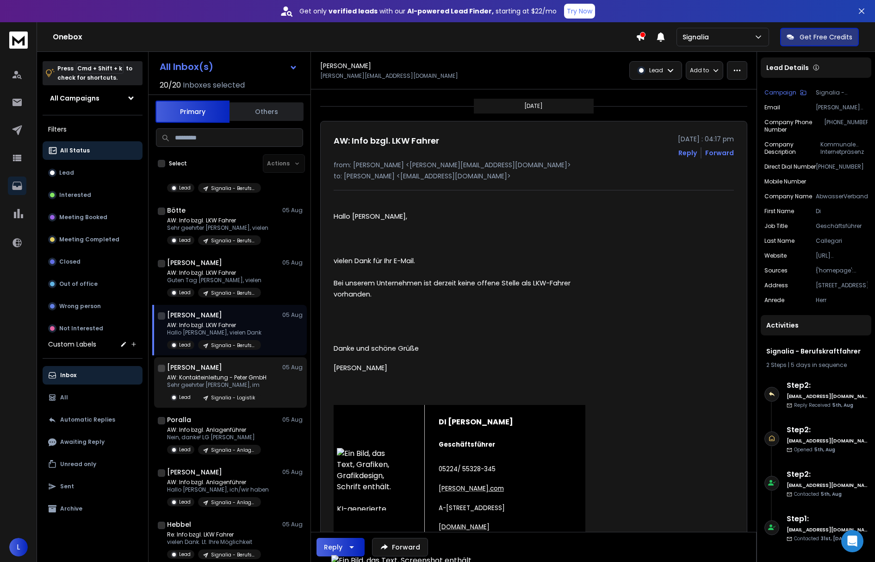
click at [272, 368] on div "[PERSON_NAME] [DATE]" at bounding box center [235, 366] width 136 height 9
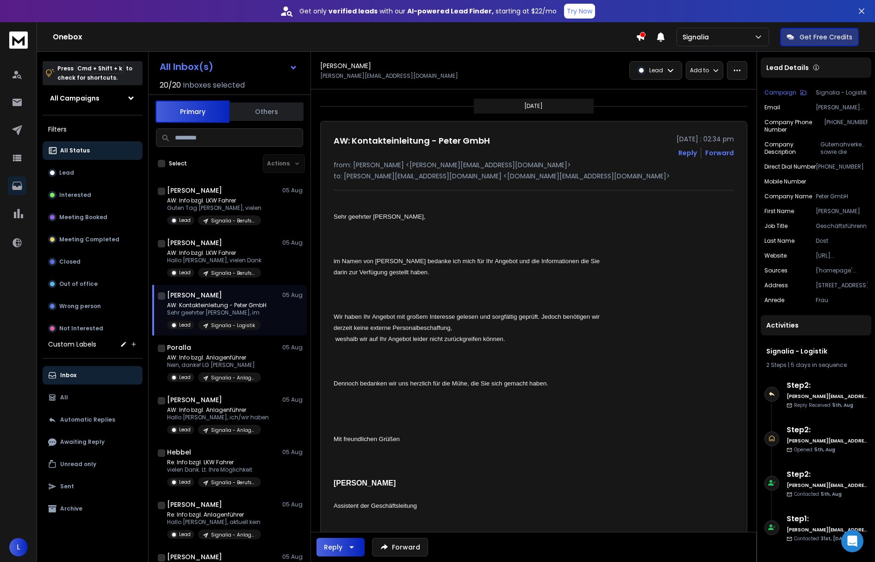
scroll to position [946, 0]
click at [368, 325] on span "Wir haben Ihr Angebot mit großem Interesse gelesen und sorgfältig geprüft. Jedo…" at bounding box center [468, 327] width 268 height 29
click at [368, 335] on span "Wir haben Ihr Angebot mit großem Interesse gelesen und sorgfältig geprüft. Jedo…" at bounding box center [468, 327] width 268 height 29
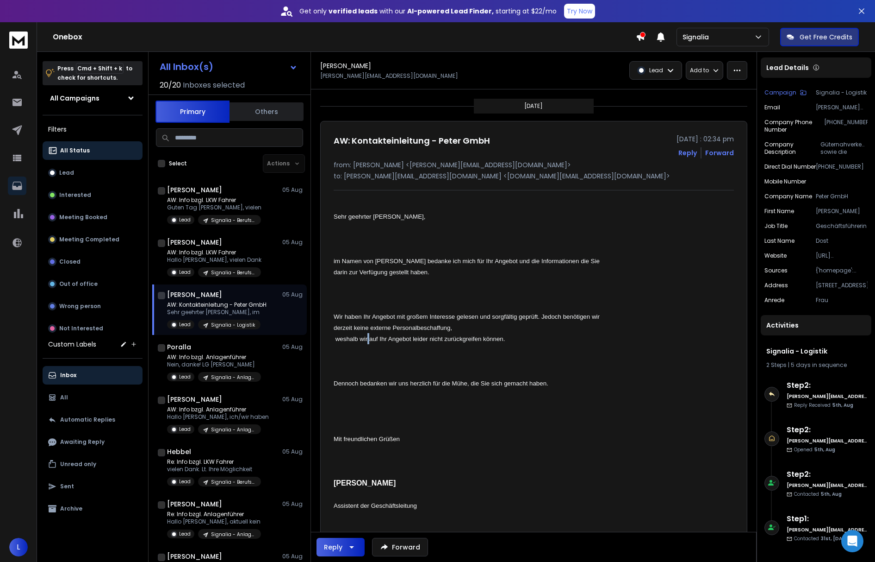
click at [368, 335] on span "Wir haben Ihr Angebot mit großem Interesse gelesen und sorgfältig geprüft. Jedo…" at bounding box center [468, 327] width 268 height 29
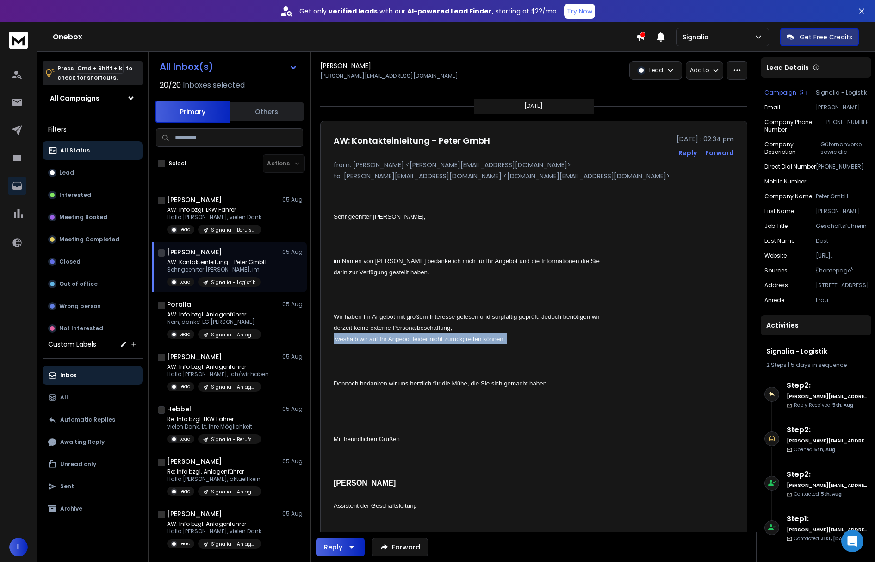
scroll to position [994, 0]
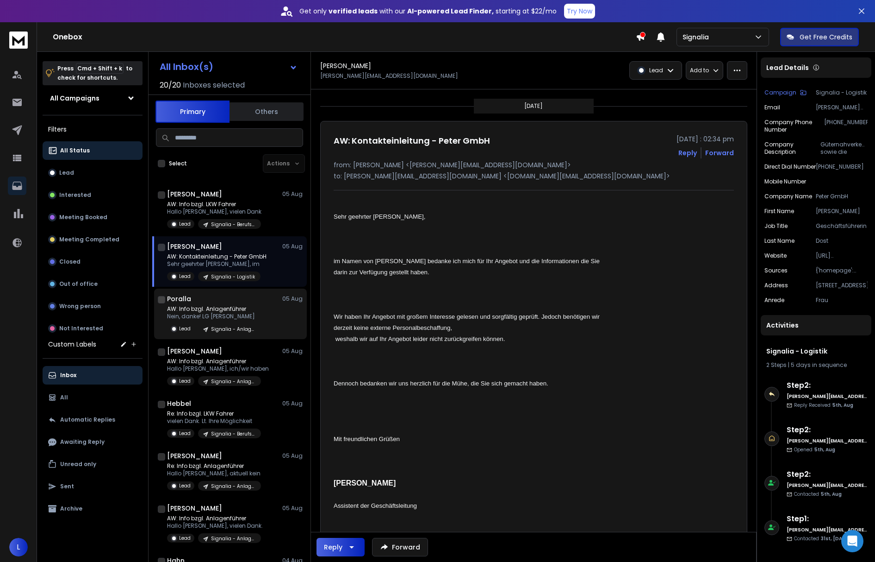
click at [248, 310] on p "AW: Info bzgl. Anlagenführer" at bounding box center [214, 308] width 94 height 7
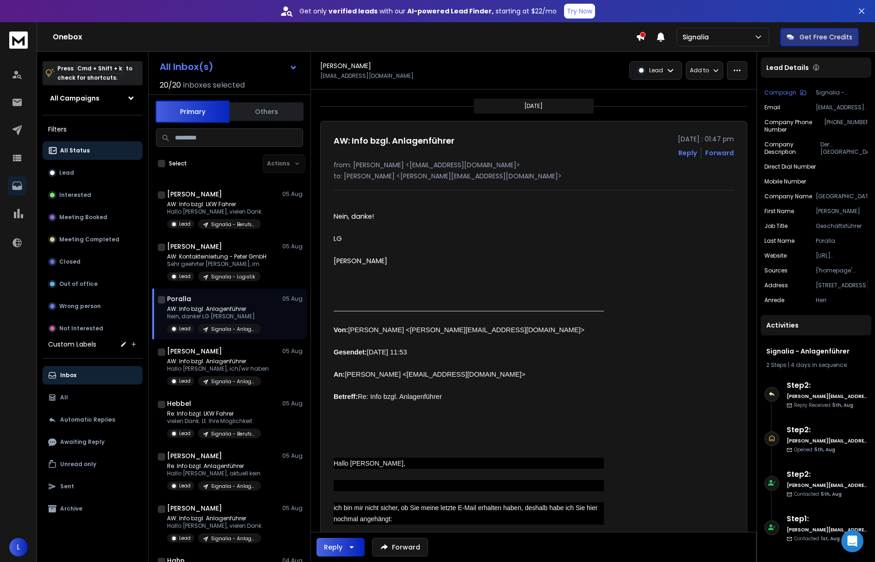
click at [736, 73] on icon "button" at bounding box center [737, 70] width 8 height 8
click at [724, 149] on div "Block domain" at bounding box center [707, 150] width 56 height 9
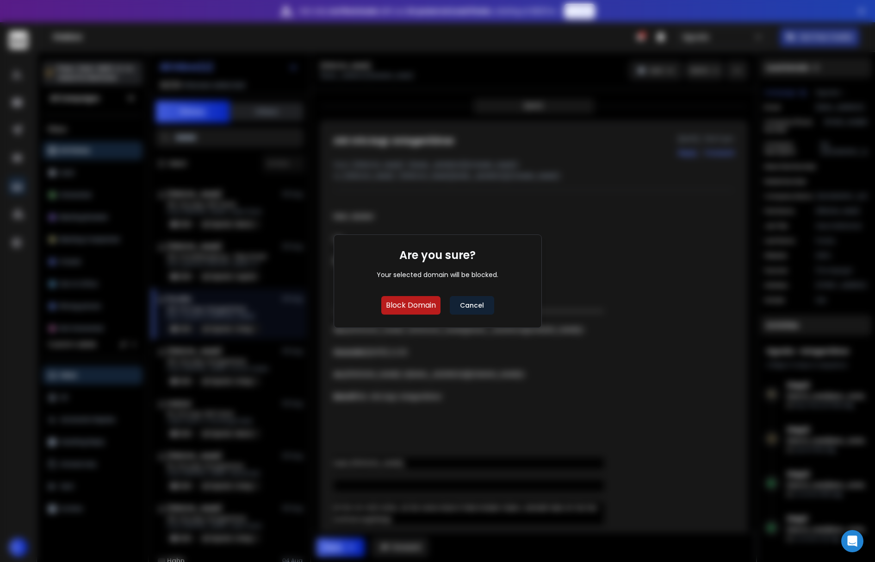
click at [423, 308] on button "Block Domain" at bounding box center [410, 305] width 59 height 19
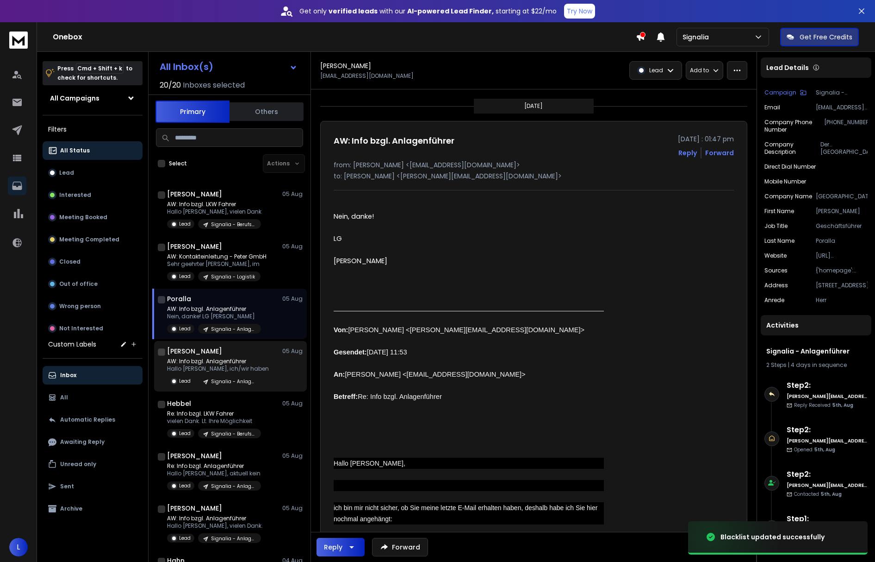
click at [255, 365] on p "Hallo [PERSON_NAME], ich/wir haben" at bounding box center [218, 368] width 102 height 7
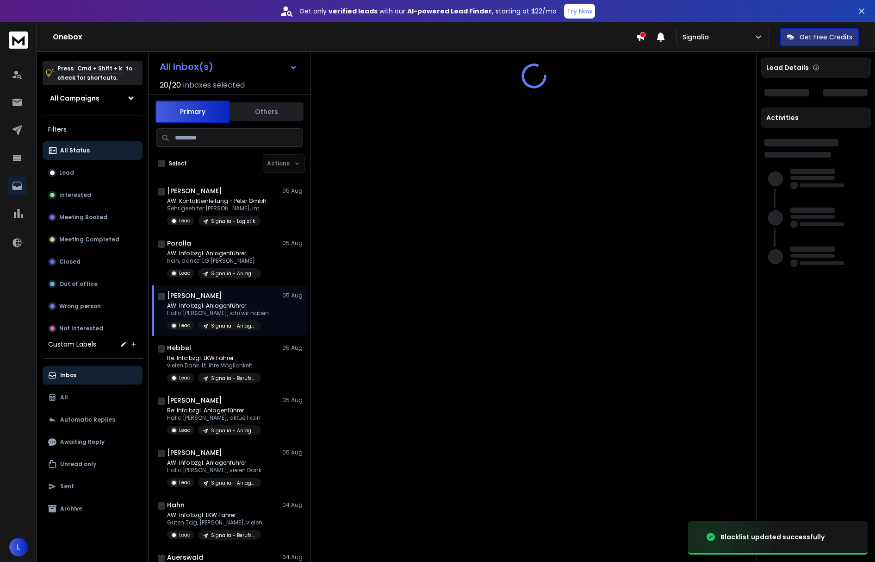
scroll to position [1051, 0]
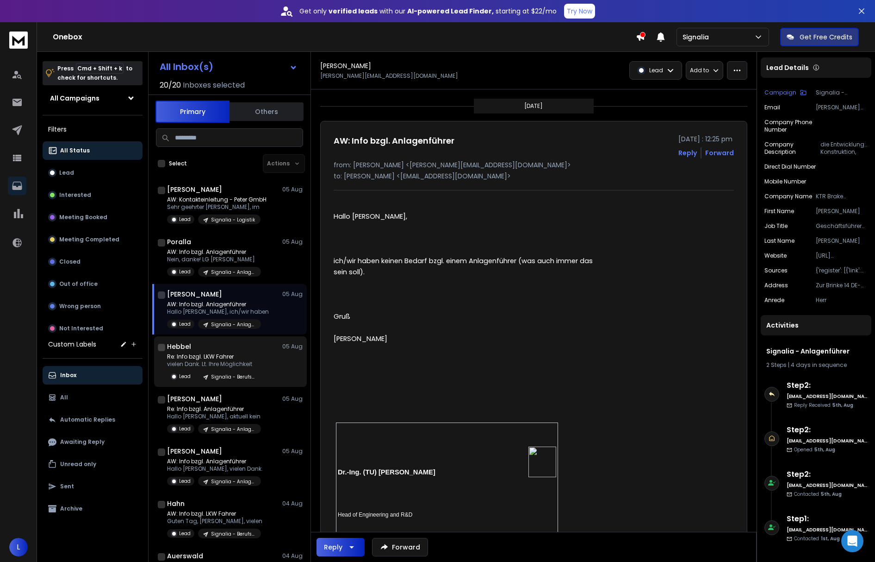
click at [256, 369] on div "Re: Info bzgl. LKW Fahrer vielen Dank. Lt. Ihre Möglichkeit Lead Signalia - Ber…" at bounding box center [214, 367] width 94 height 28
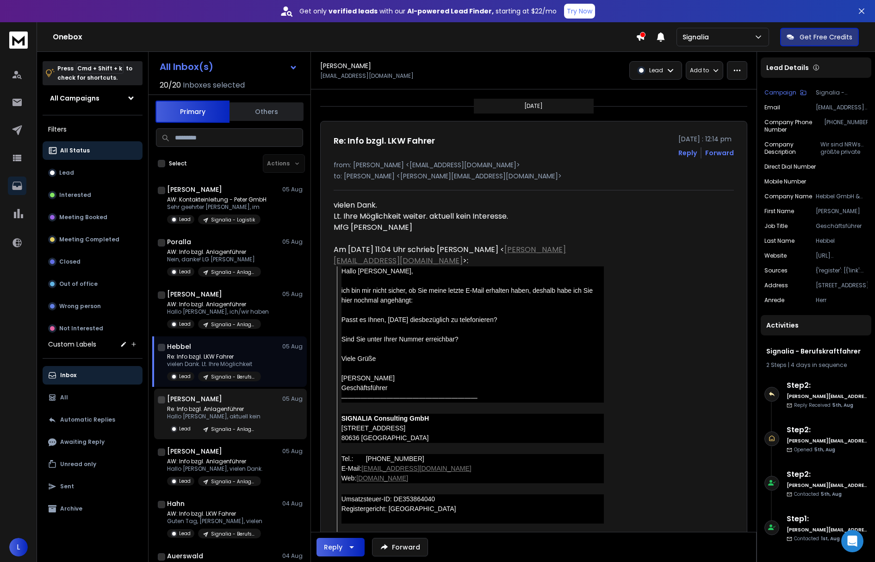
click at [269, 413] on div "Re: Info bzgl. Anlagenführer [PERSON_NAME] [PERSON_NAME], aktuell kein Lead Sig…" at bounding box center [235, 419] width 136 height 28
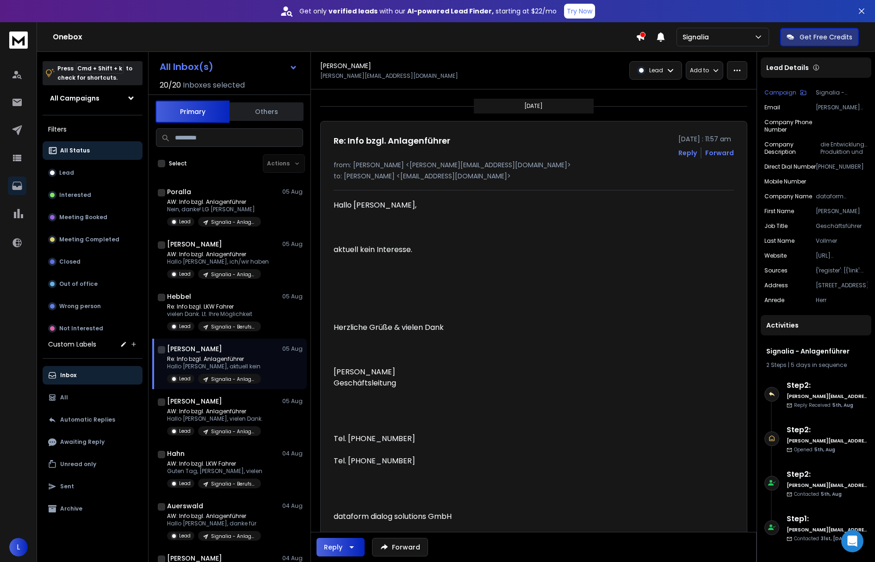
scroll to position [1102, 0]
click at [272, 414] on div "AW: Info bzgl. Anlagenführer [PERSON_NAME] [PERSON_NAME], vielen Dank. Lead Sig…" at bounding box center [235, 420] width 136 height 28
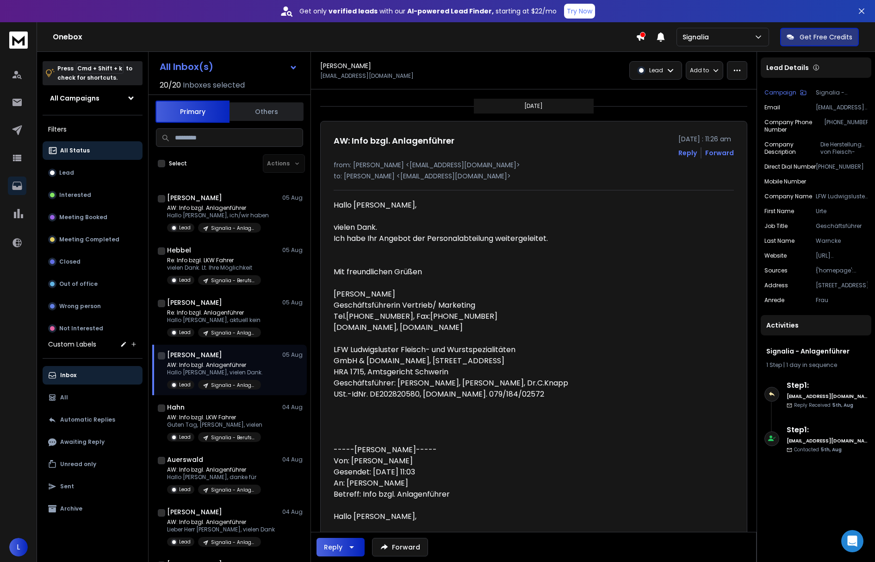
scroll to position [1149, 0]
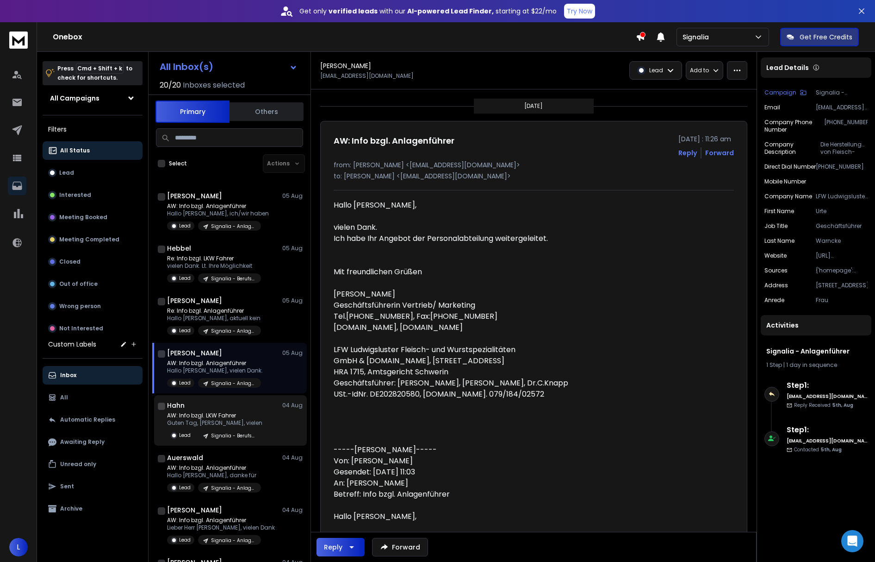
click at [274, 413] on div "AW: Info bzgl. LKW Fahrer Guten Tag, [PERSON_NAME], vielen Lead Signalia - Beru…" at bounding box center [235, 426] width 136 height 28
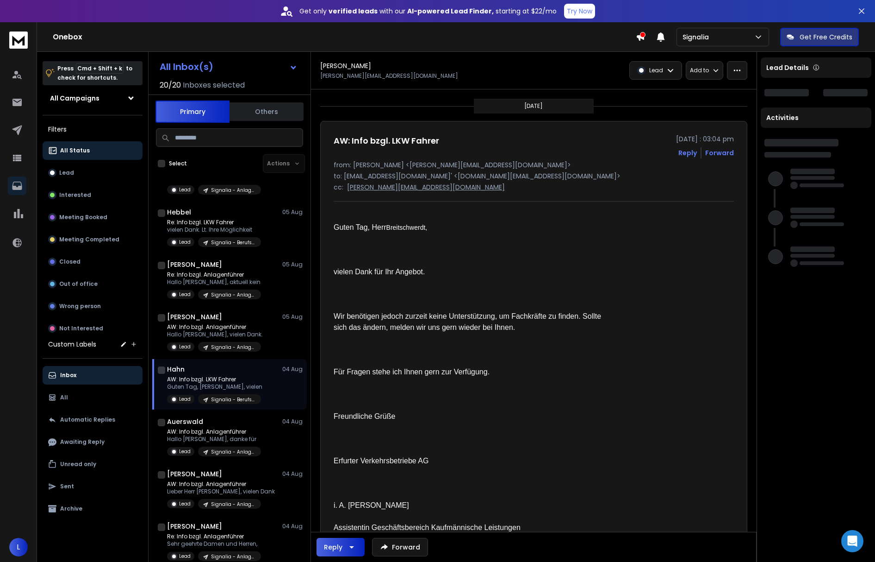
scroll to position [1193, 0]
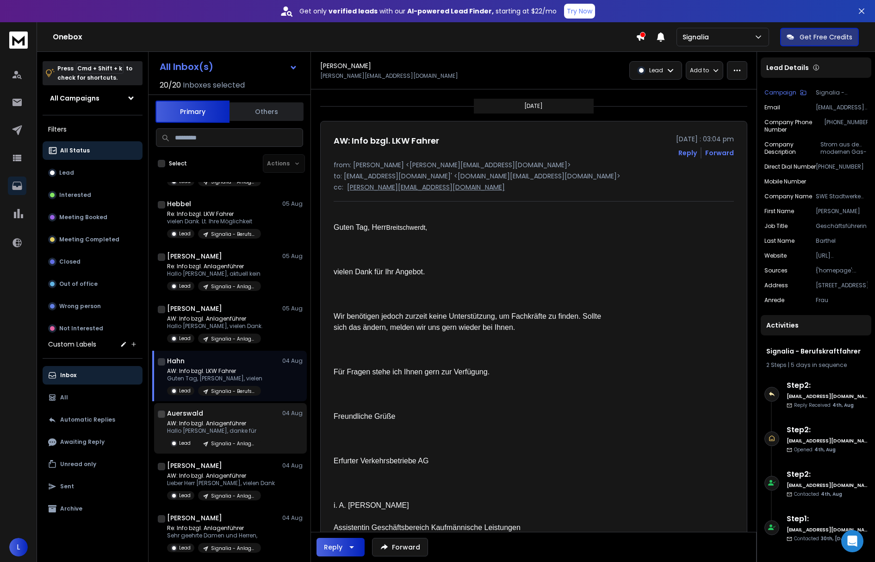
click at [274, 413] on div "Auerswald [DATE]" at bounding box center [235, 412] width 136 height 9
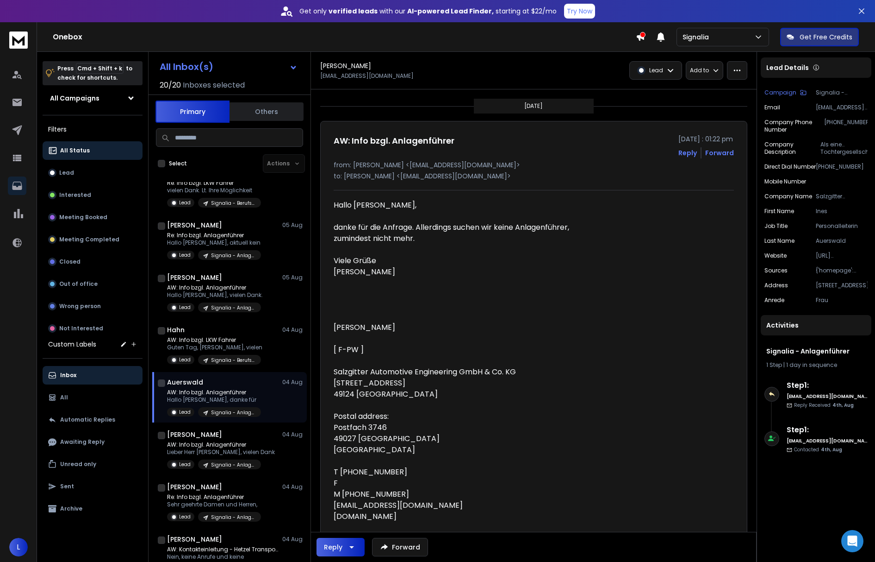
scroll to position [1232, 0]
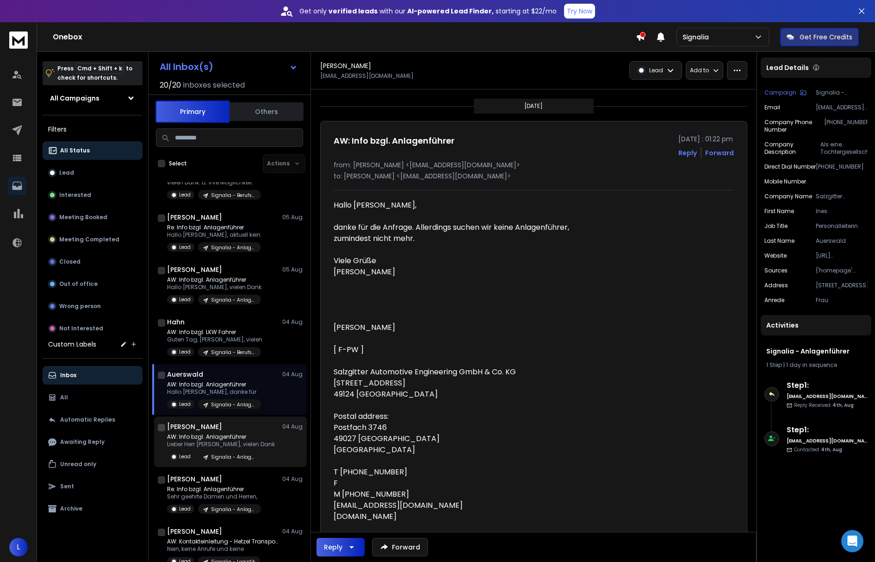
click at [271, 427] on div "[PERSON_NAME] [DATE]" at bounding box center [235, 426] width 136 height 9
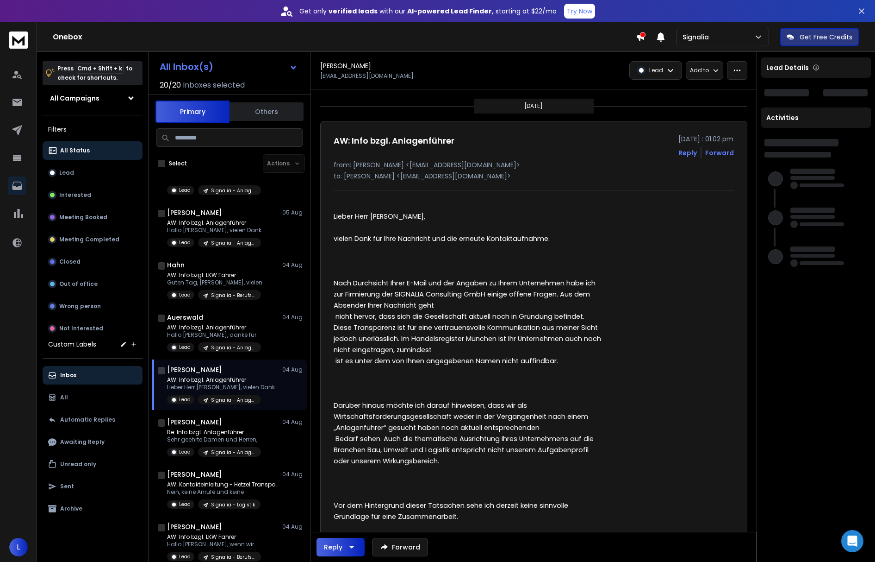
scroll to position [1320, 0]
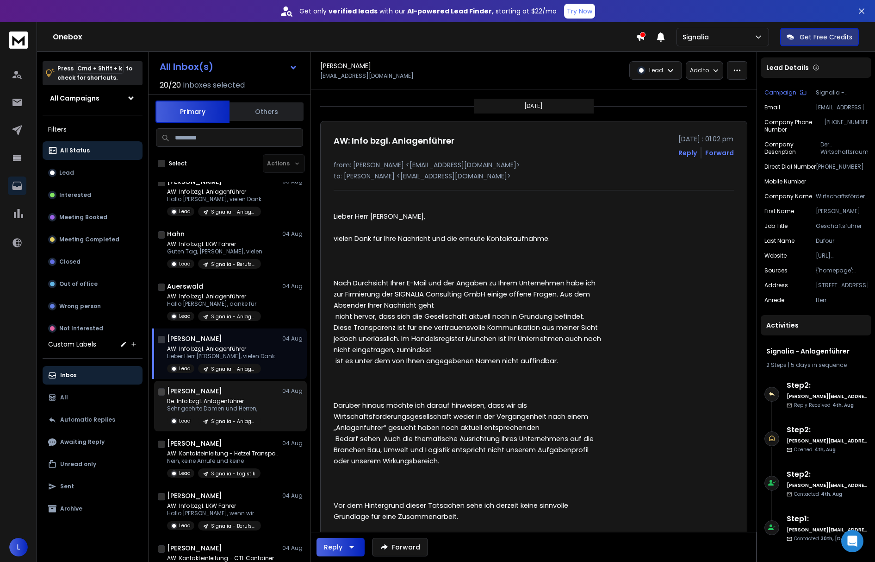
click at [260, 398] on p "Re: Info bzgl. Anlagenführer" at bounding box center [214, 400] width 94 height 7
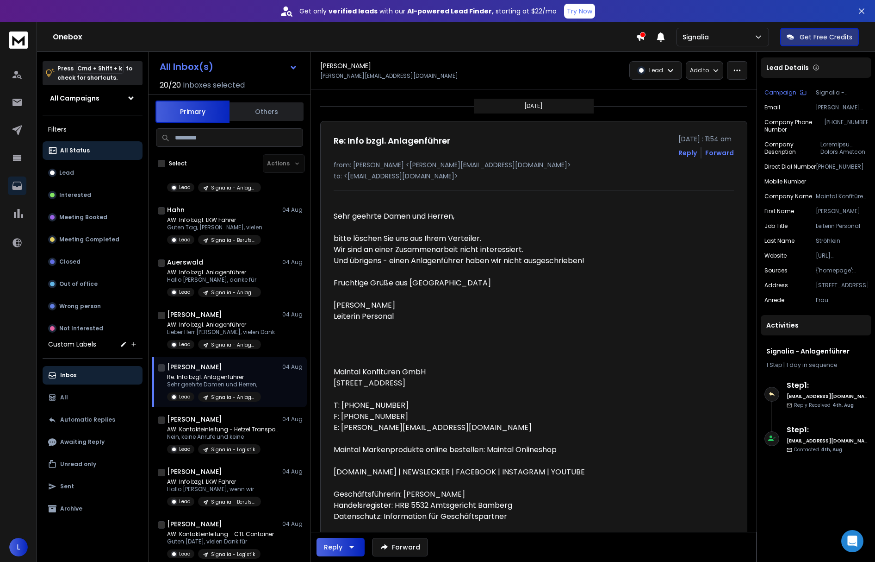
scroll to position [1398, 0]
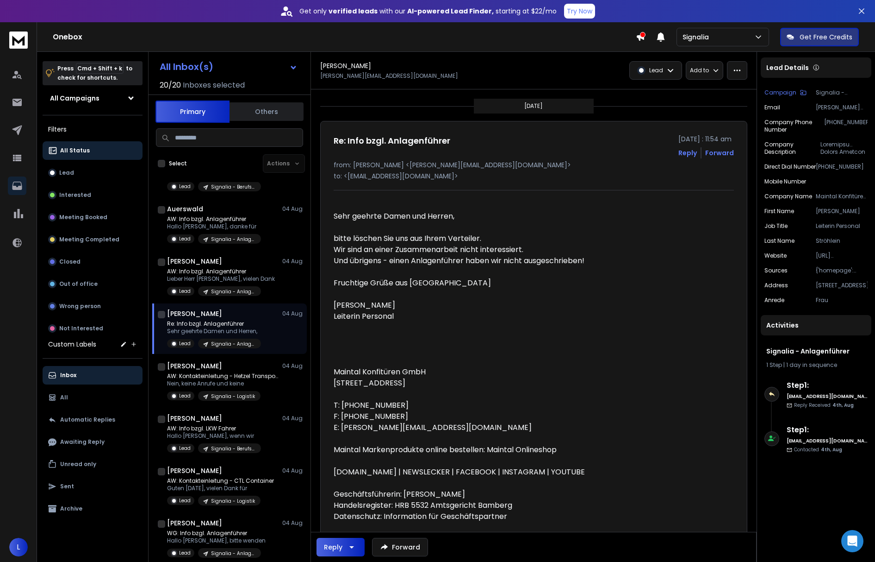
click at [743, 67] on button "button" at bounding box center [737, 70] width 20 height 19
click at [724, 151] on div "Block domain" at bounding box center [707, 150] width 56 height 9
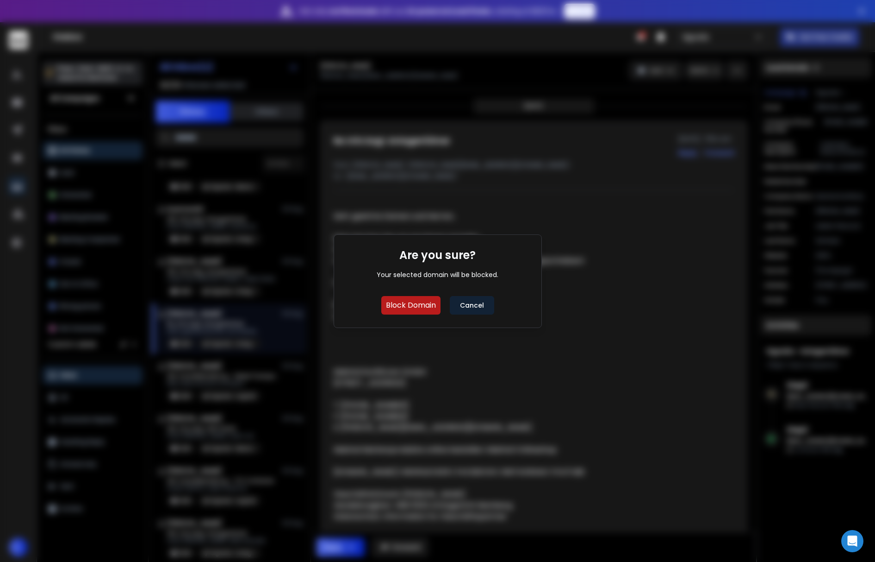
click at [424, 310] on button "Block Domain" at bounding box center [410, 305] width 59 height 19
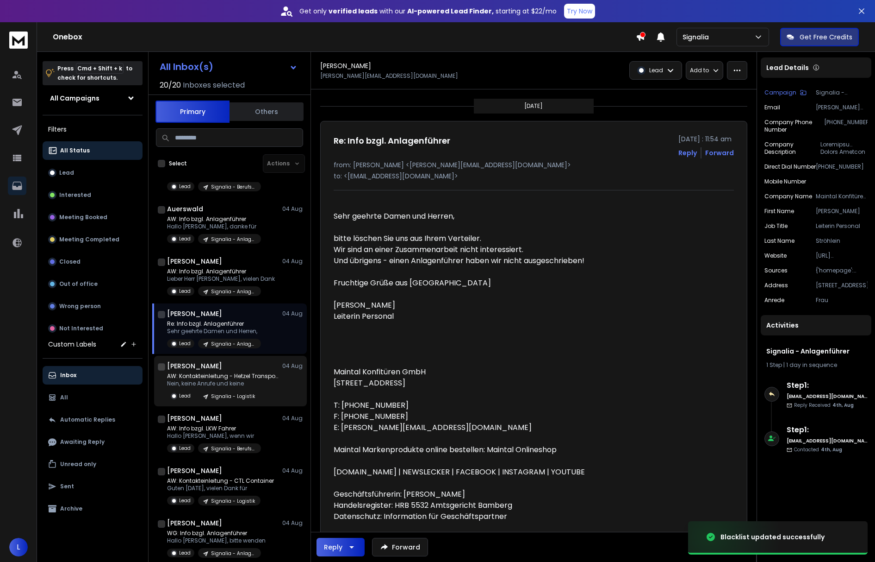
click at [253, 382] on p "Nein, keine Anrufe und keine" at bounding box center [222, 383] width 111 height 7
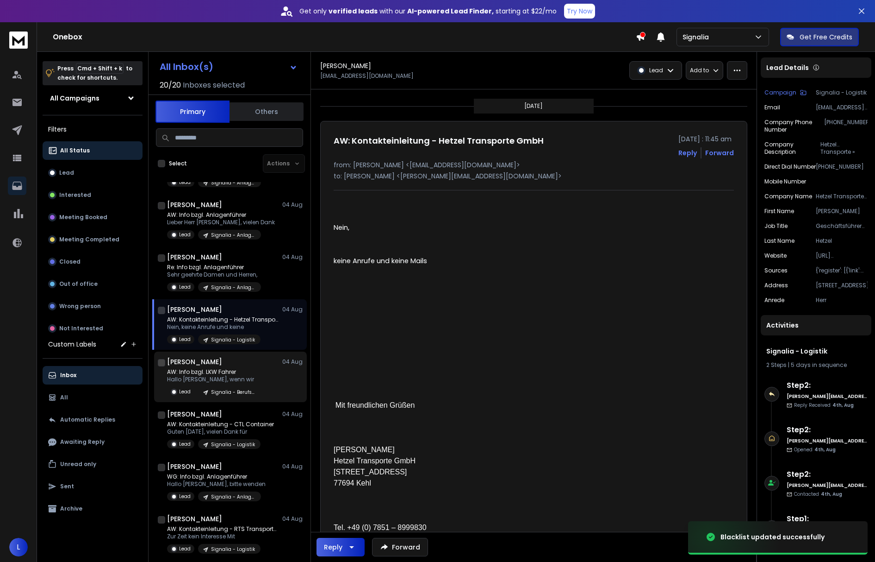
scroll to position [1461, 0]
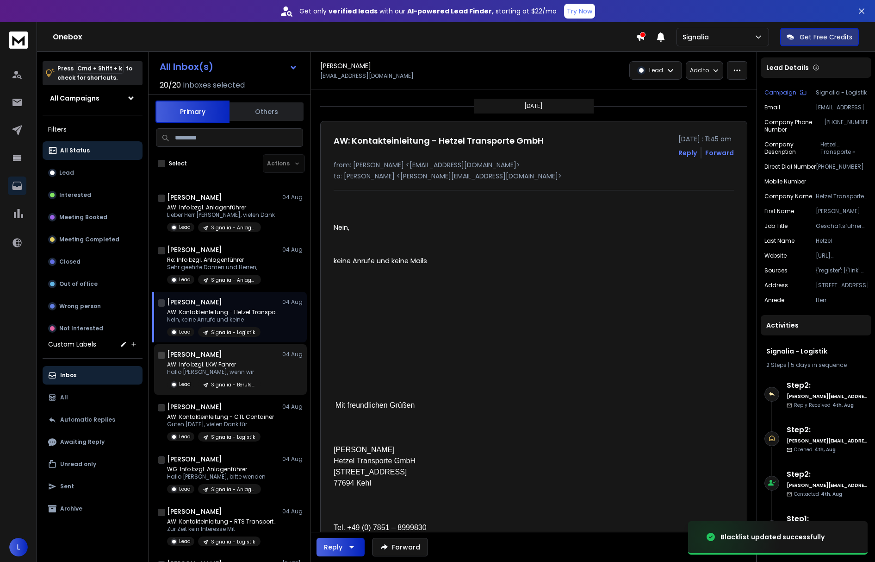
click at [260, 374] on p "Hallo [PERSON_NAME], wenn wir" at bounding box center [214, 371] width 94 height 7
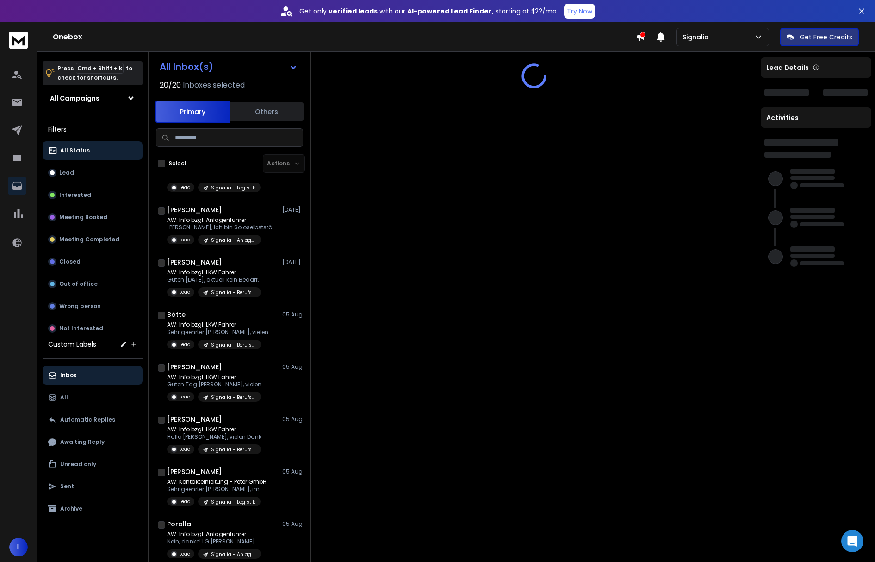
scroll to position [729, 0]
